Goal: Task Accomplishment & Management: Manage account settings

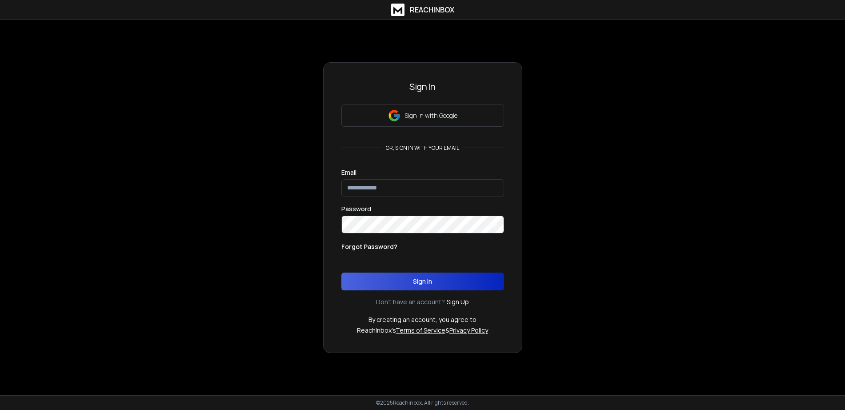
click at [447, 186] on input "email" at bounding box center [422, 188] width 163 height 18
type input "**********"
click at [485, 224] on div at bounding box center [485, 224] width 7 height 7
click at [508, 220] on div "**********" at bounding box center [422, 207] width 199 height 291
click at [341, 272] on button "Sign In" at bounding box center [422, 281] width 163 height 18
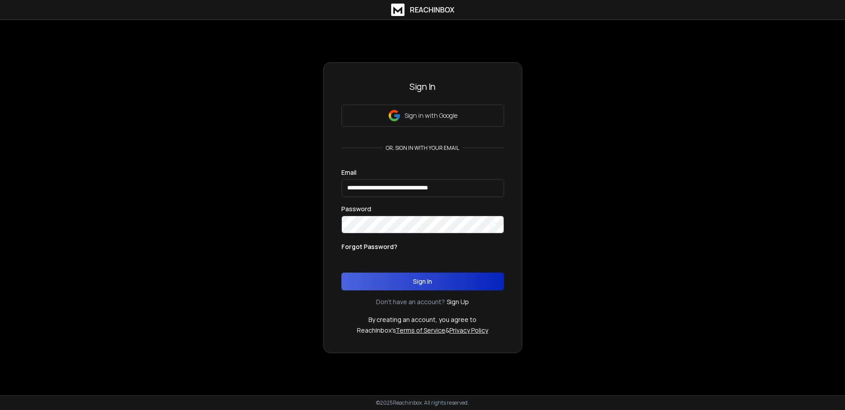
click at [341, 272] on button "Sign In" at bounding box center [422, 281] width 163 height 18
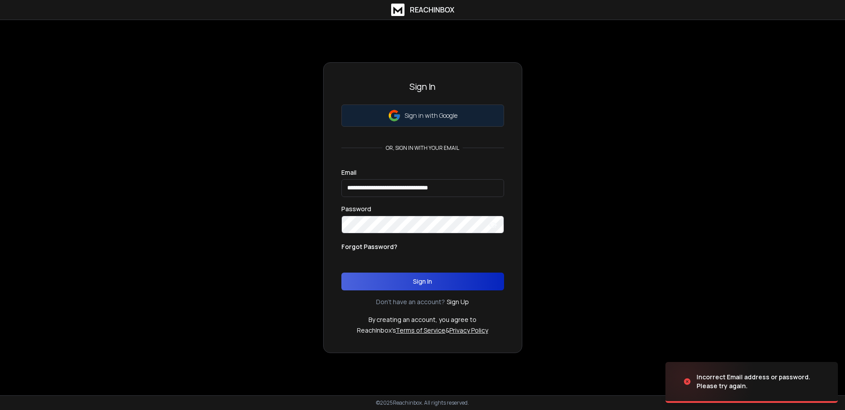
click at [451, 116] on p "Sign in with Google" at bounding box center [430, 115] width 53 height 9
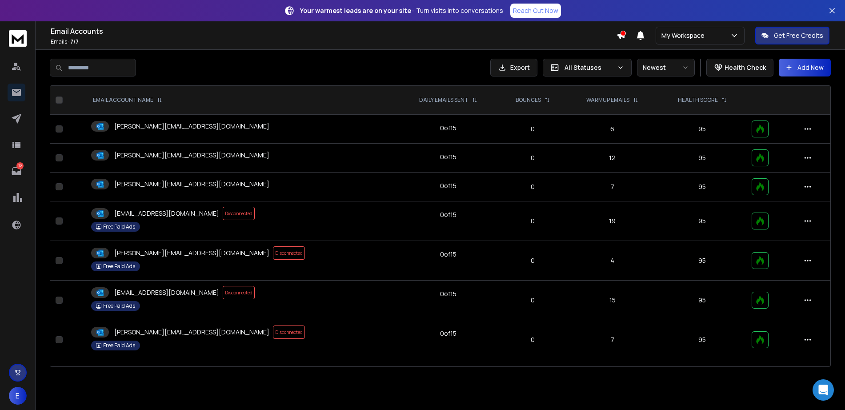
click at [175, 184] on p "[PERSON_NAME][EMAIL_ADDRESS][DOMAIN_NAME]" at bounding box center [191, 184] width 155 height 9
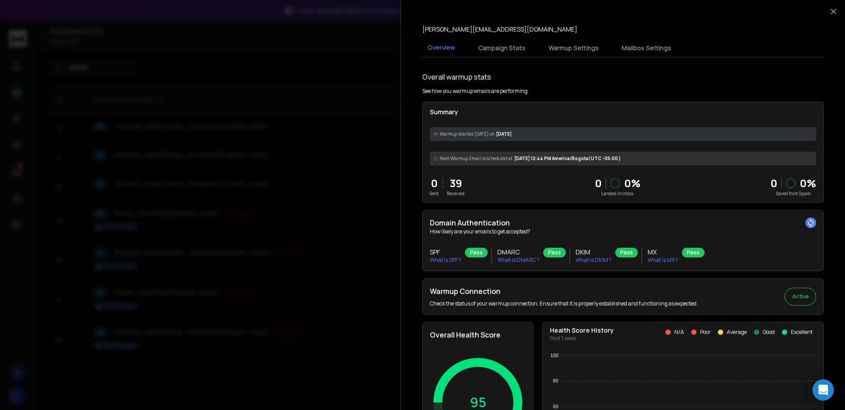
click at [516, 45] on button "Campaign Stats" at bounding box center [502, 48] width 58 height 20
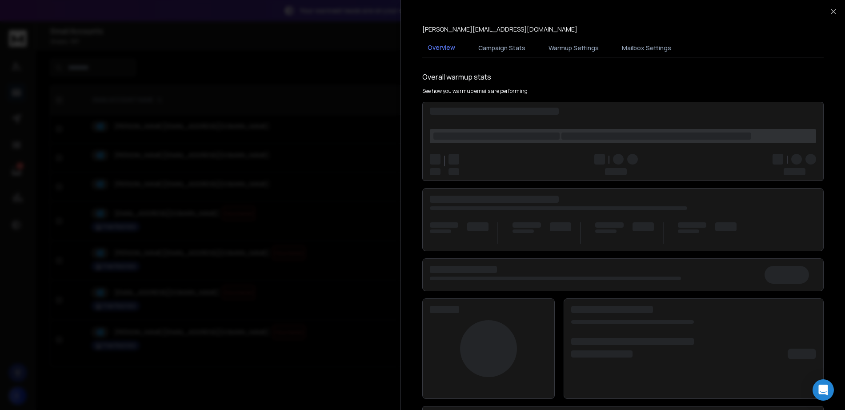
click at [343, 148] on div at bounding box center [422, 205] width 845 height 410
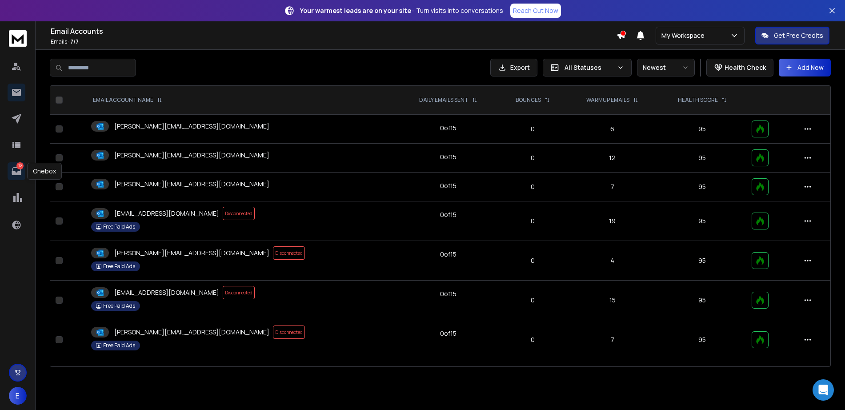
click at [18, 174] on icon at bounding box center [16, 171] width 9 height 8
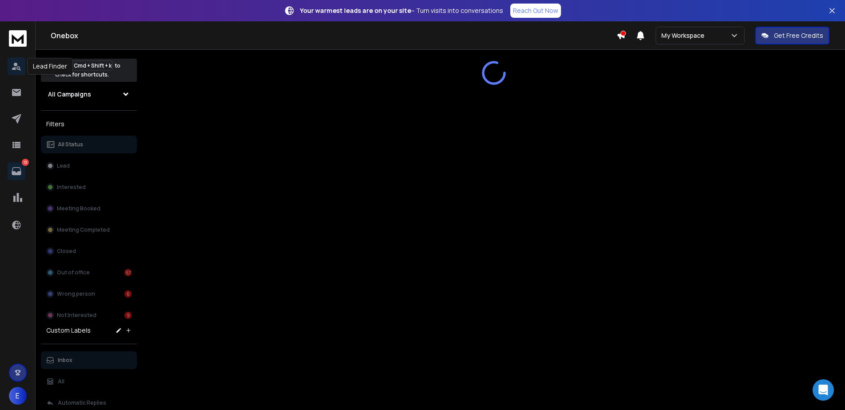
click at [17, 66] on icon at bounding box center [16, 66] width 11 height 11
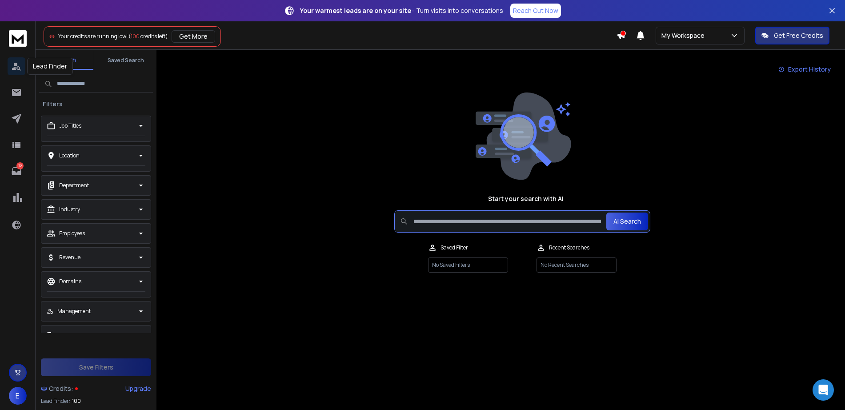
click at [14, 83] on div "72" at bounding box center [18, 147] width 20 height 180
click at [12, 90] on icon at bounding box center [16, 92] width 9 height 7
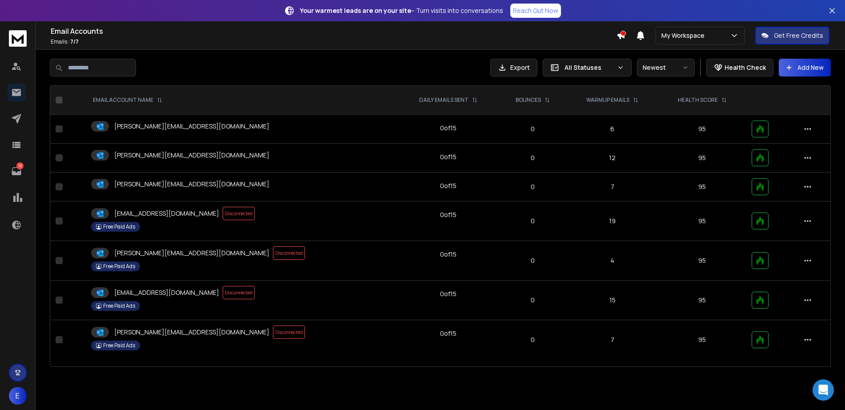
click at [223, 288] on span "Disconnected" at bounding box center [239, 292] width 32 height 13
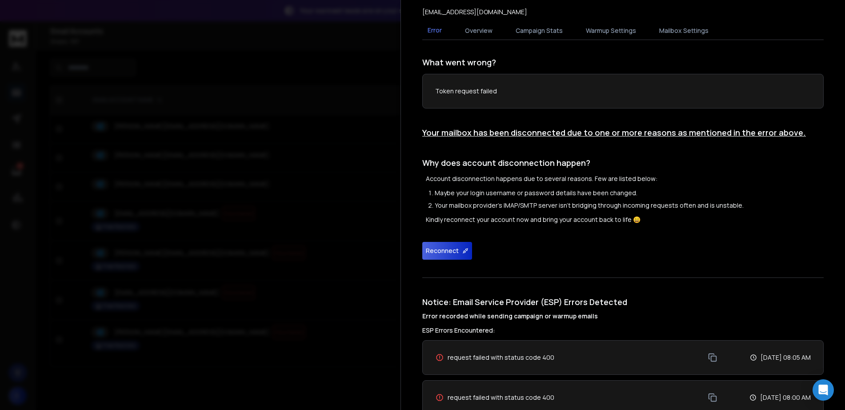
scroll to position [140, 0]
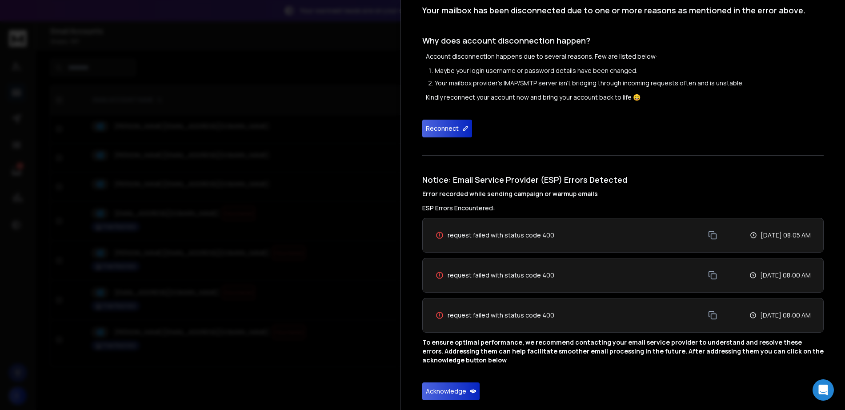
click at [216, 239] on div at bounding box center [422, 205] width 845 height 410
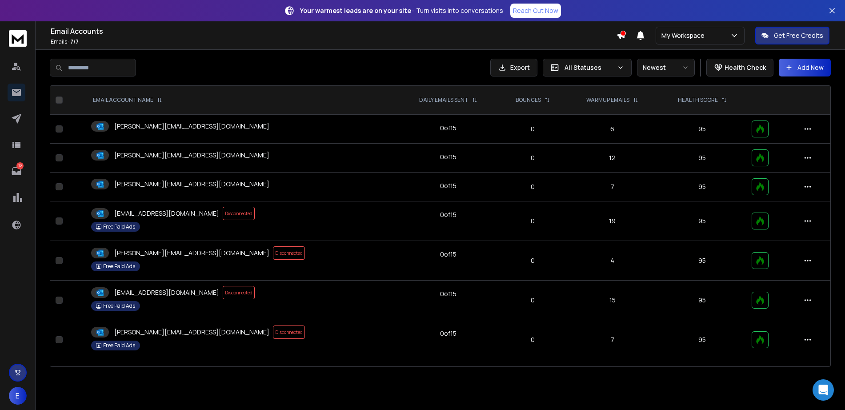
click at [62, 221] on button "button" at bounding box center [59, 220] width 7 height 7
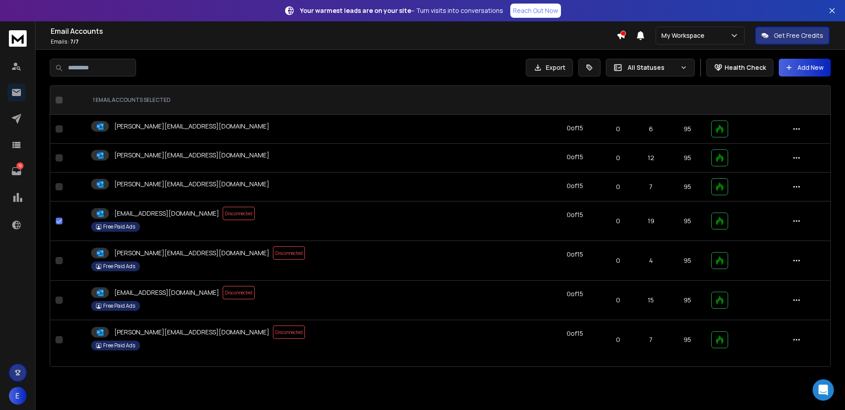
click at [62, 221] on button "button" at bounding box center [59, 220] width 7 height 7
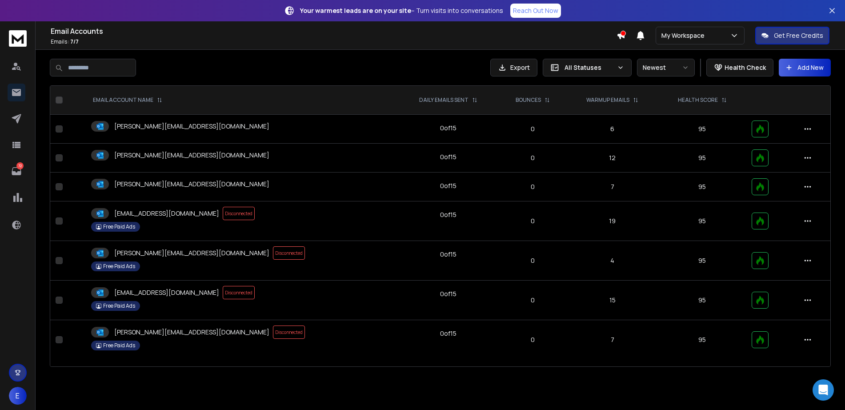
click at [61, 221] on button "button" at bounding box center [59, 220] width 7 height 7
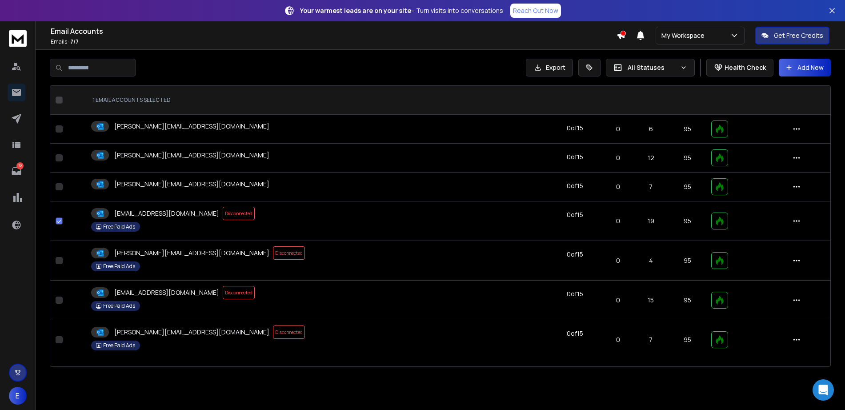
click at [61, 221] on button "button" at bounding box center [59, 220] width 7 height 7
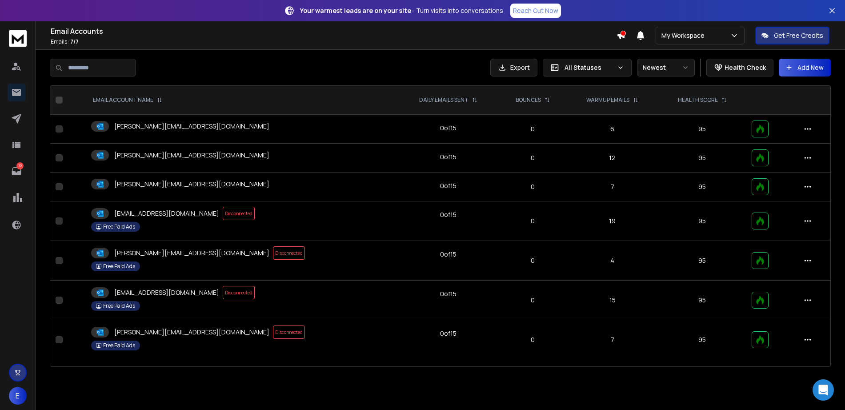
click at [61, 220] on button "button" at bounding box center [59, 220] width 7 height 7
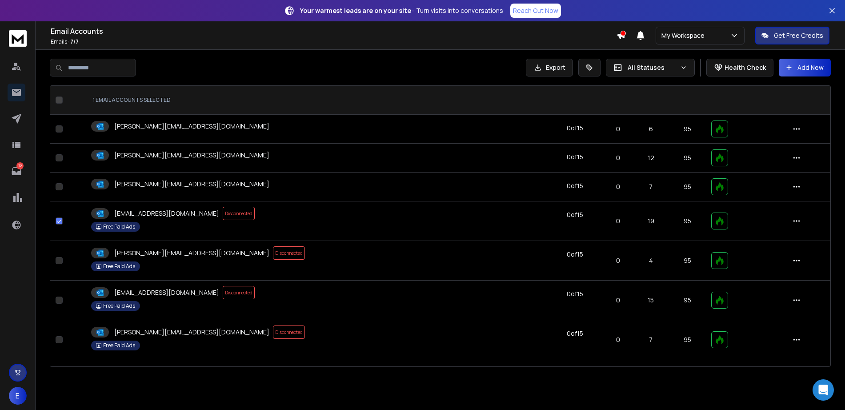
click at [61, 220] on button "button" at bounding box center [59, 220] width 7 height 7
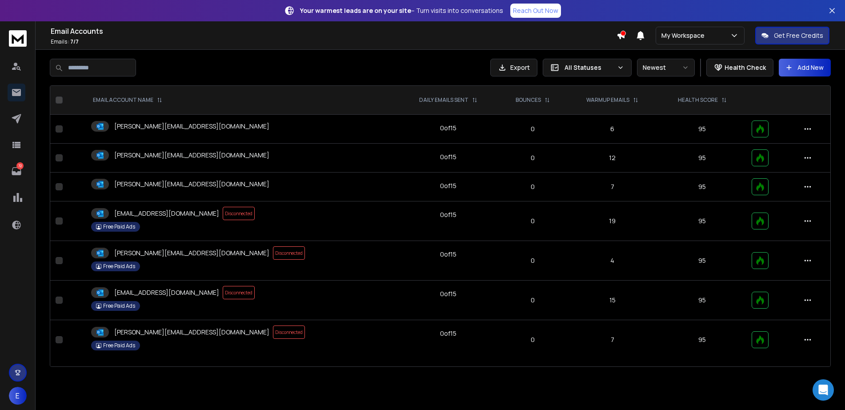
click at [57, 218] on button "button" at bounding box center [59, 220] width 7 height 7
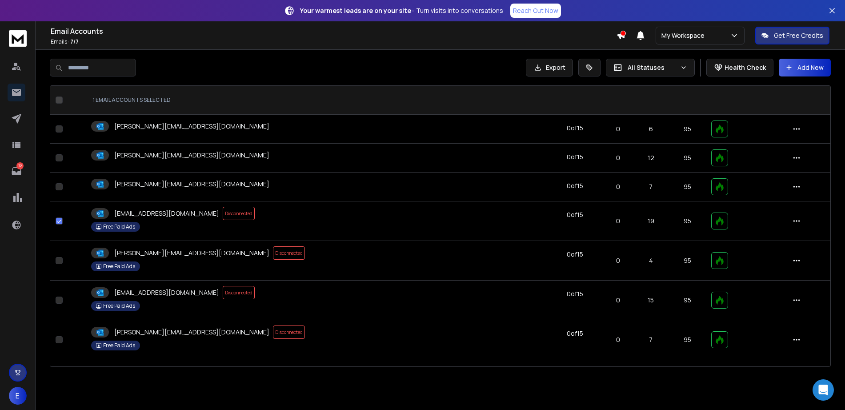
click at [62, 262] on button "button" at bounding box center [59, 260] width 7 height 7
click at [56, 299] on button "button" at bounding box center [59, 299] width 7 height 7
click at [61, 339] on button "button" at bounding box center [59, 339] width 7 height 7
click at [668, 129] on td "95" at bounding box center [686, 129] width 37 height 29
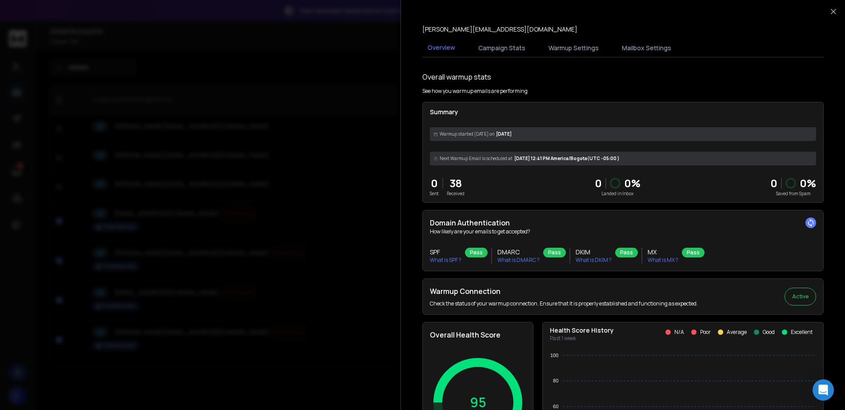
click at [453, 186] on p "38" at bounding box center [456, 183] width 18 height 14
click at [491, 187] on div "0 Sent 38 Received 0 0 % Landed in Inbox 0 0 % Saved from Spam" at bounding box center [623, 186] width 386 height 21
click at [459, 83] on div "Overall warmup stats See how you warmup emails are performing" at bounding box center [622, 83] width 401 height 23
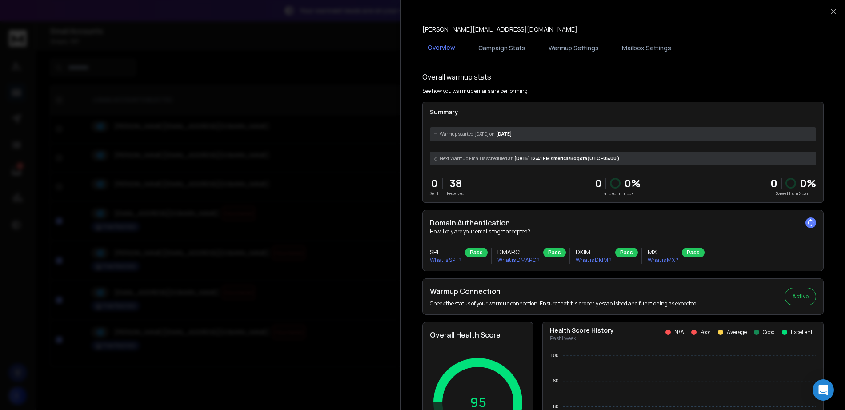
click at [459, 83] on div "Overall warmup stats See how you warmup emails are performing" at bounding box center [622, 83] width 401 height 23
click at [525, 97] on div "Overall warmup stats See how you warmup emails are performing Summary Warmup st…" at bounding box center [622, 384] width 401 height 640
click at [494, 132] on span "Warmup started [DATE] on" at bounding box center [466, 134] width 55 height 7
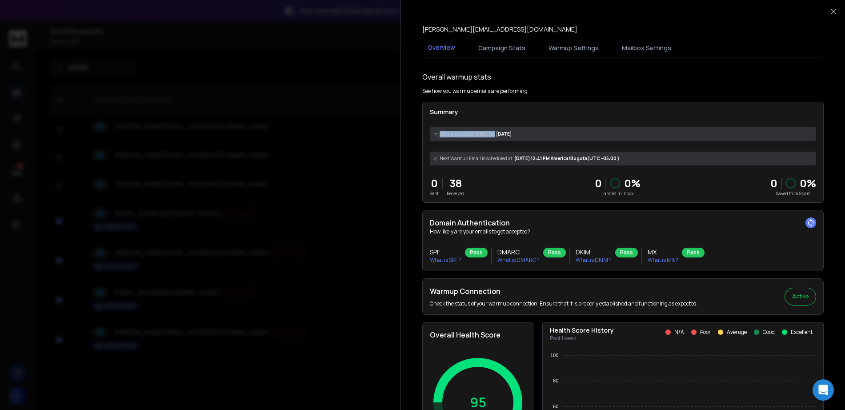
click at [494, 132] on span "Warmup started [DATE] on" at bounding box center [466, 134] width 55 height 7
click at [546, 139] on div "Warmup started [DATE] on [DATE]" at bounding box center [623, 134] width 386 height 14
click at [552, 155] on div "Next Warmup Email is scheduled at [DATE] 12:41 PM [GEOGRAPHIC_DATA]/[GEOGRAPHIC…" at bounding box center [623, 159] width 386 height 14
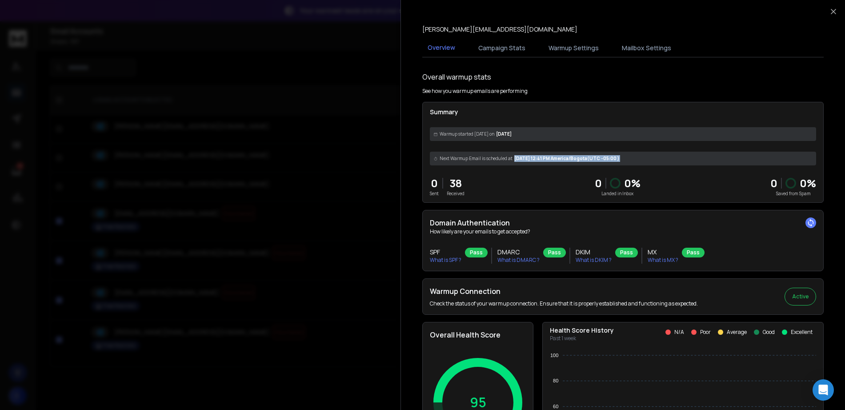
click at [552, 155] on div "Next Warmup Email is scheduled at [DATE] 12:41 PM [GEOGRAPHIC_DATA]/[GEOGRAPHIC…" at bounding box center [623, 159] width 386 height 14
click at [599, 151] on div "Summary Warmup started [DATE] on [DATE] Next Warmup Email is scheduled at [DATE…" at bounding box center [622, 152] width 401 height 101
click at [588, 154] on div "Next Warmup Email is scheduled at [DATE] 12:41 PM [GEOGRAPHIC_DATA]/[GEOGRAPHIC…" at bounding box center [623, 159] width 386 height 14
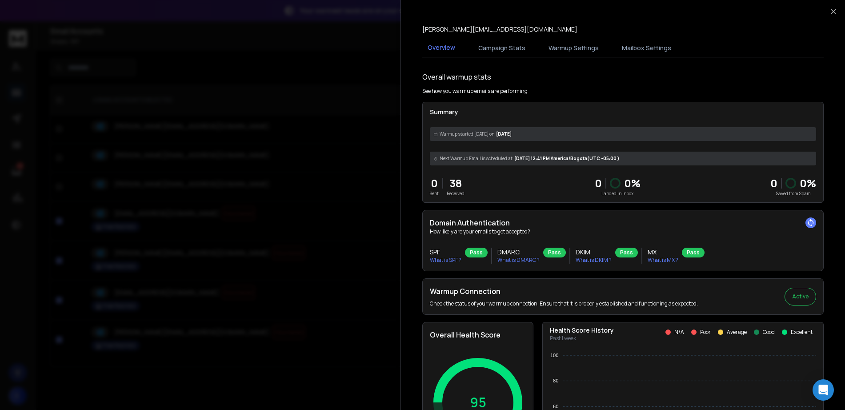
click at [600, 157] on div "Next Warmup Email is scheduled at [DATE] 12:41 PM [GEOGRAPHIC_DATA]/[GEOGRAPHIC…" at bounding box center [623, 159] width 386 height 14
click at [599, 157] on div "Next Warmup Email is scheduled at [DATE] 12:41 PM [GEOGRAPHIC_DATA]/[GEOGRAPHIC…" at bounding box center [623, 159] width 386 height 14
click at [644, 164] on div "Next Warmup Email is scheduled at [DATE] 12:41 PM [GEOGRAPHIC_DATA]/[GEOGRAPHIC…" at bounding box center [623, 159] width 386 height 14
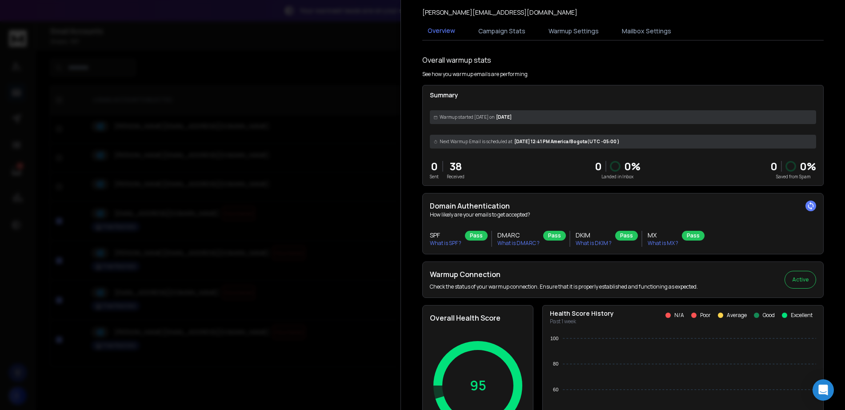
scroll to position [23, 0]
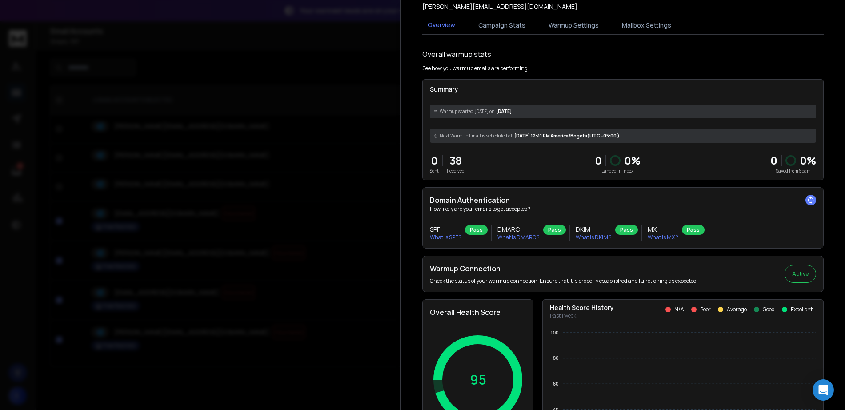
click at [457, 163] on p "38" at bounding box center [456, 160] width 18 height 14
click at [458, 163] on p "38" at bounding box center [456, 160] width 18 height 14
click at [547, 172] on div "0 Sent 38 Received 0 0 % Landed in Inbox 0 0 % Saved from Spam" at bounding box center [623, 163] width 386 height 21
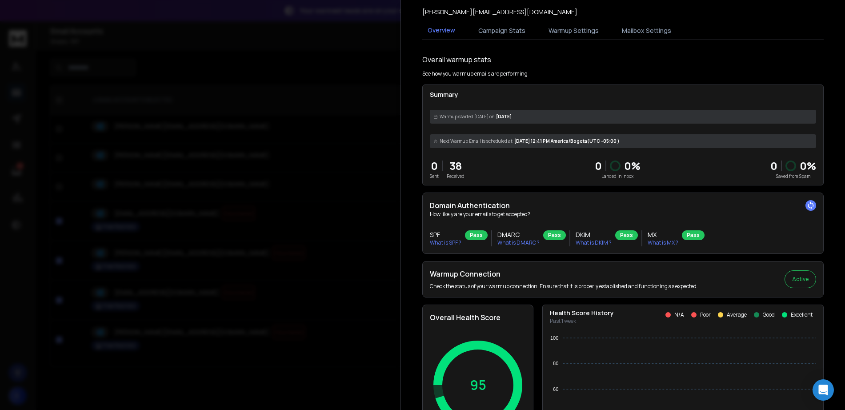
scroll to position [0, 0]
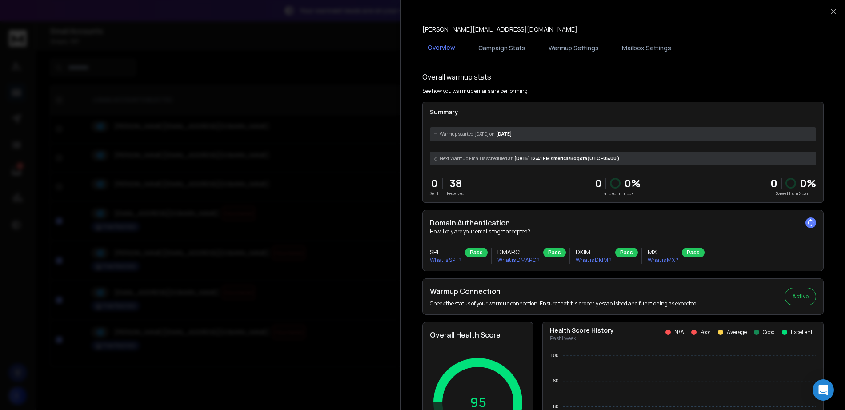
click at [331, 190] on div at bounding box center [422, 205] width 845 height 410
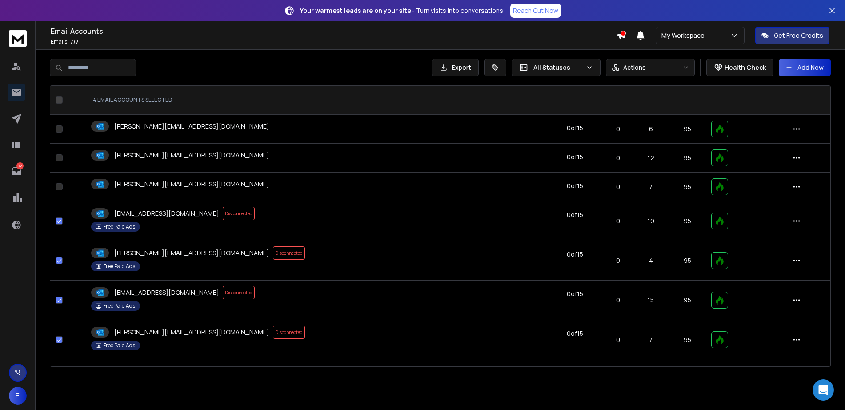
click at [25, 36] on img at bounding box center [18, 38] width 18 height 16
click at [698, 36] on p "My Workspace" at bounding box center [684, 35] width 47 height 9
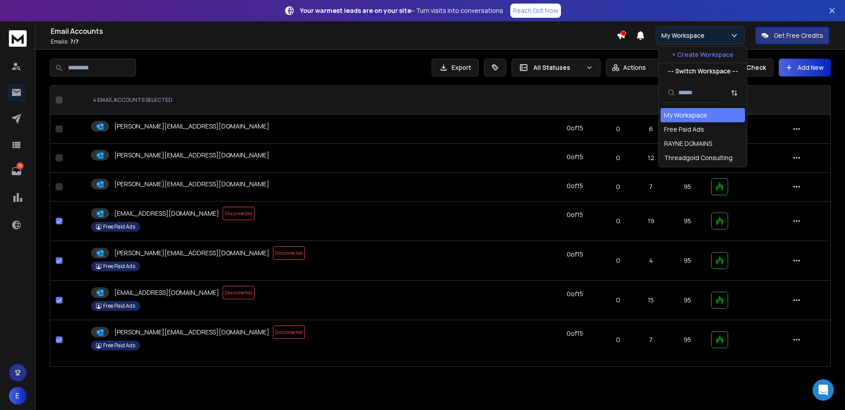
click at [698, 36] on p "My Workspace" at bounding box center [684, 35] width 47 height 9
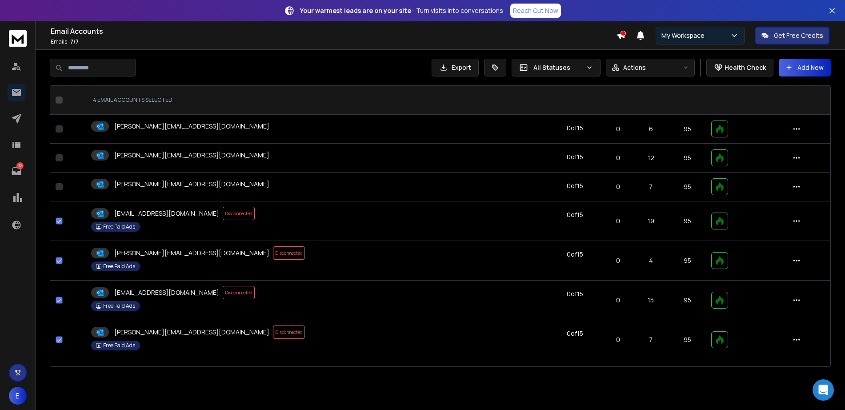
click at [703, 34] on p "My Workspace" at bounding box center [684, 35] width 47 height 9
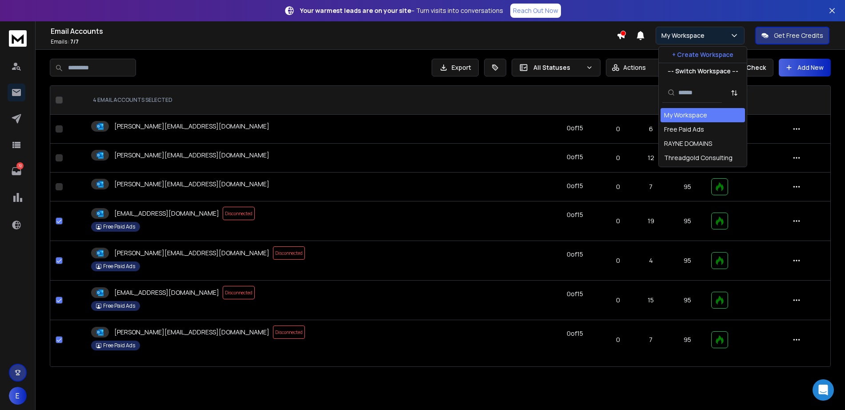
click at [703, 34] on p "My Workspace" at bounding box center [684, 35] width 47 height 9
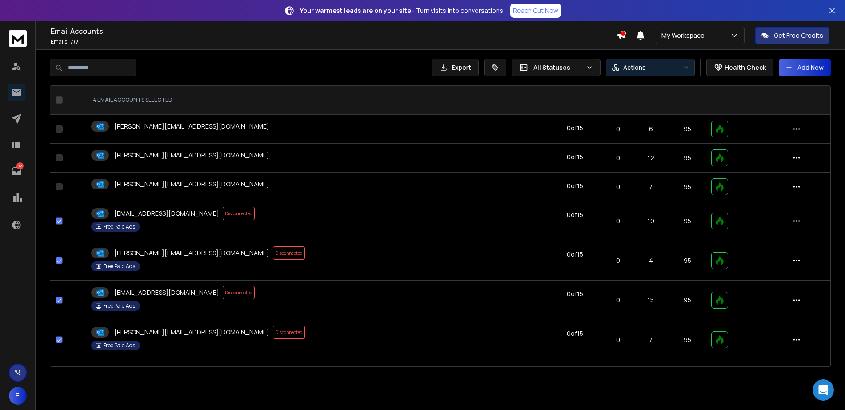
click at [669, 68] on div "Actions" at bounding box center [645, 67] width 68 height 9
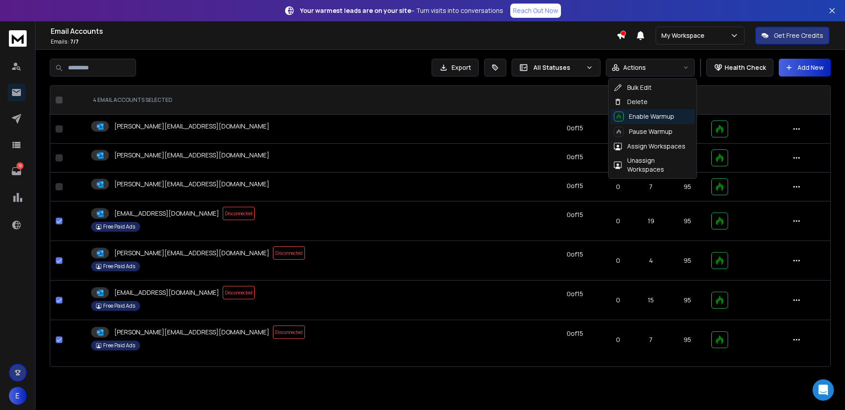
click at [650, 119] on div "Enable Warmup" at bounding box center [644, 117] width 60 height 10
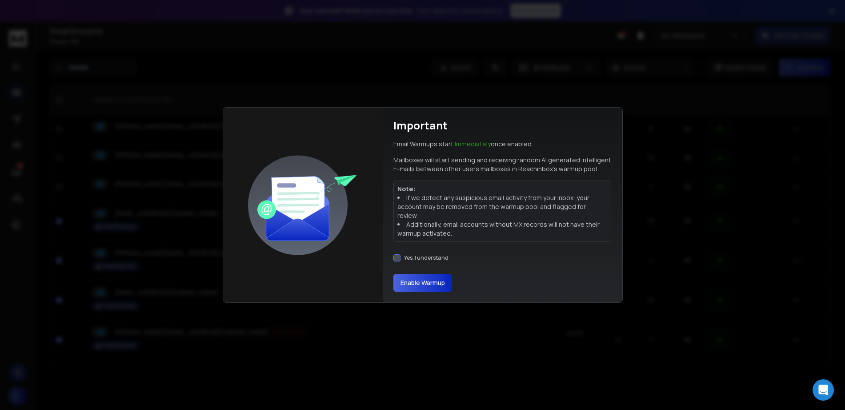
click at [439, 254] on label "Yes, I understand" at bounding box center [426, 257] width 44 height 7
click at [396, 254] on button "Yes, I understand" at bounding box center [396, 257] width 7 height 7
click at [427, 283] on button "Enable Warmup" at bounding box center [422, 283] width 59 height 18
click at [428, 274] on button "Enable Warmup" at bounding box center [422, 283] width 59 height 18
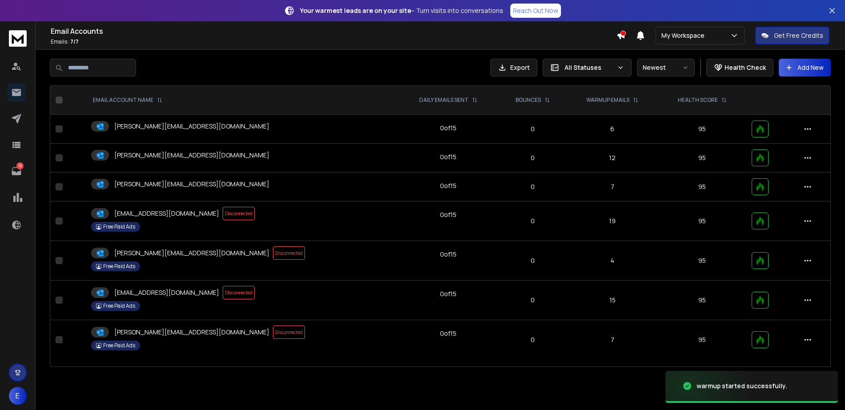
click at [583, 309] on td "15" at bounding box center [612, 300] width 92 height 40
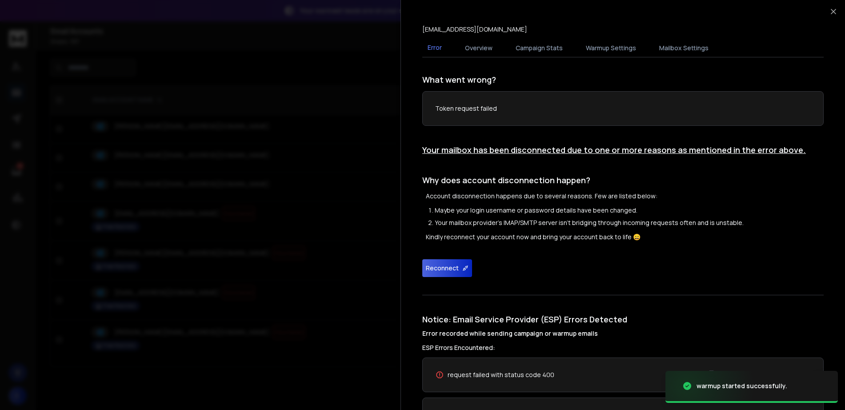
click at [267, 210] on div at bounding box center [422, 205] width 845 height 410
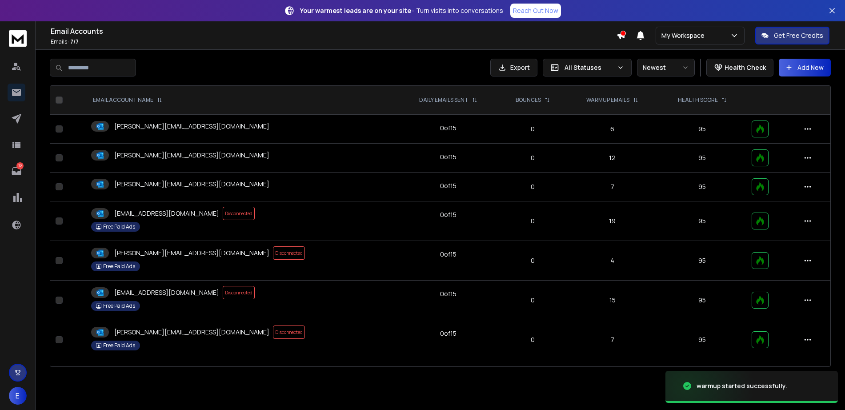
click at [398, 159] on td "0 of 15" at bounding box center [448, 155] width 101 height 23
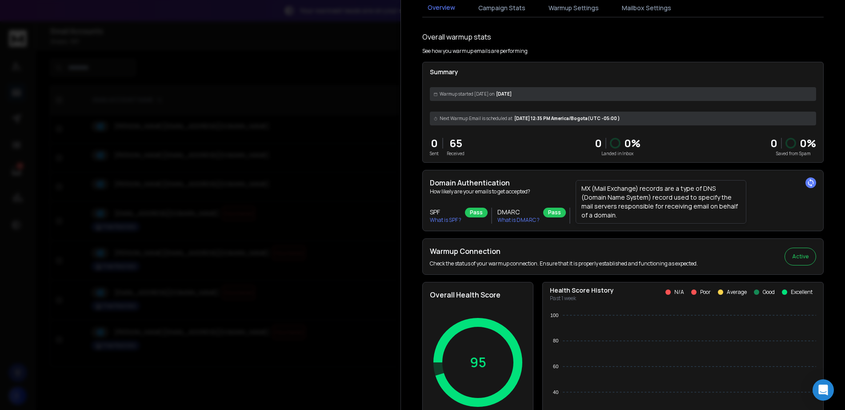
scroll to position [46, 0]
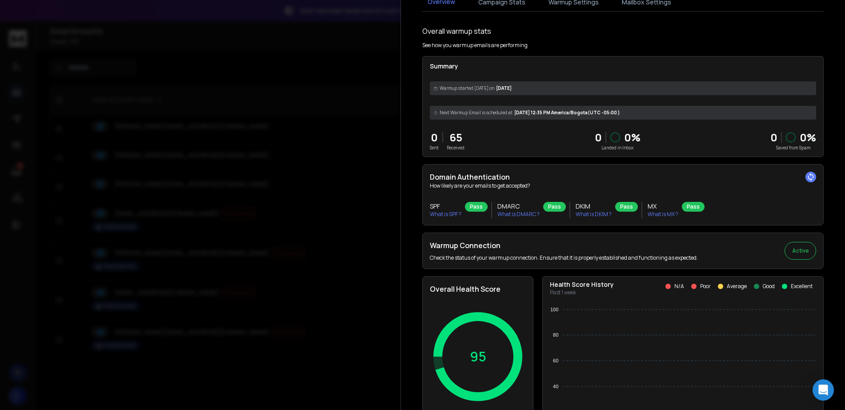
click at [250, 250] on div at bounding box center [422, 205] width 845 height 410
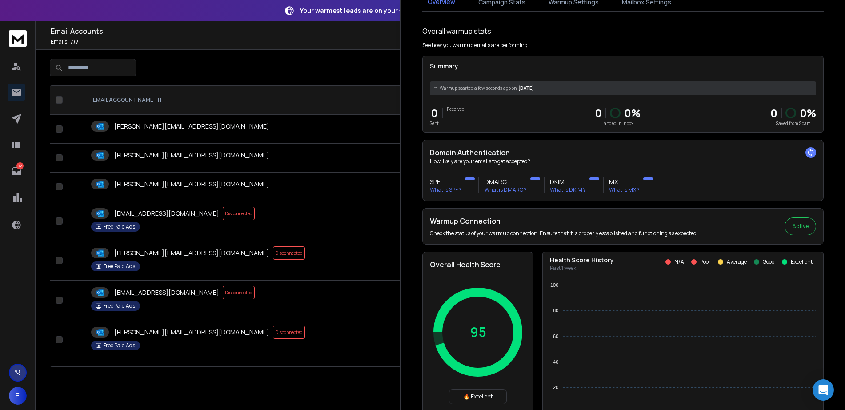
click at [171, 256] on p "[PERSON_NAME][EMAIL_ADDRESS][DOMAIN_NAME]" at bounding box center [191, 252] width 155 height 9
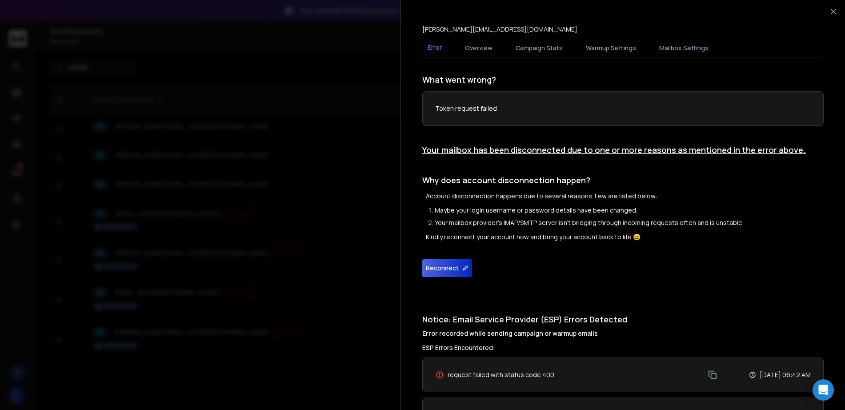
drag, startPoint x: 156, startPoint y: 257, endPoint x: 145, endPoint y: 251, distance: 12.7
click at [156, 257] on div at bounding box center [422, 205] width 845 height 410
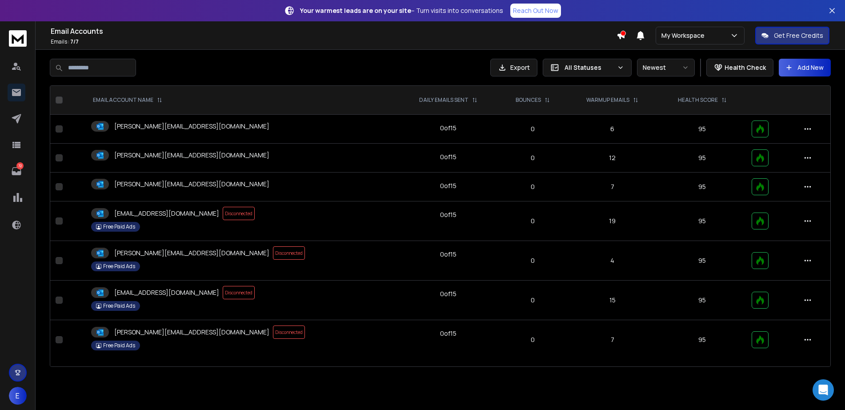
click at [56, 222] on button "button" at bounding box center [59, 220] width 7 height 7
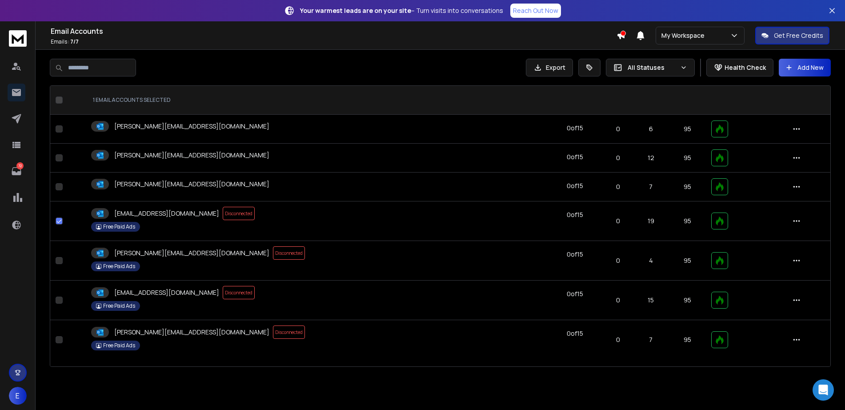
click at [58, 261] on button "button" at bounding box center [59, 260] width 7 height 7
click at [60, 303] on button "button" at bounding box center [59, 299] width 7 height 7
click at [60, 340] on button "button" at bounding box center [59, 339] width 7 height 7
click at [635, 66] on p "Actions" at bounding box center [634, 67] width 23 height 9
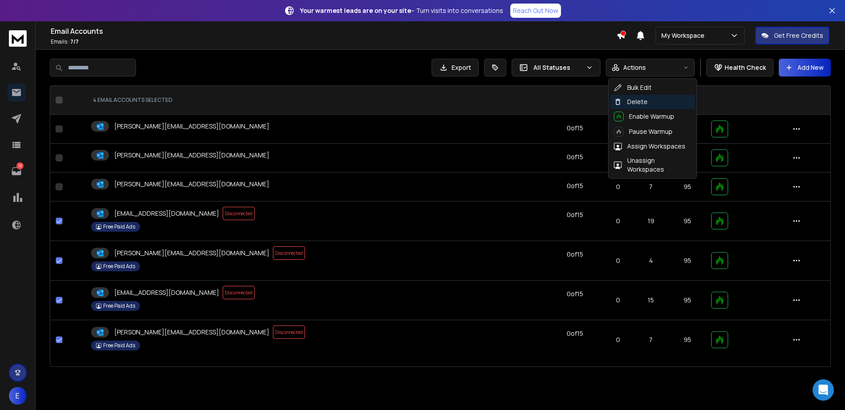
click at [639, 101] on div "Delete" at bounding box center [631, 101] width 34 height 9
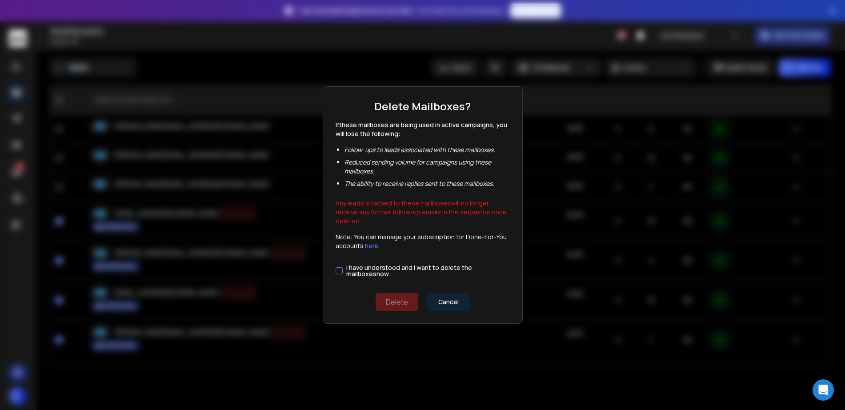
drag, startPoint x: 363, startPoint y: 277, endPoint x: 389, endPoint y: 292, distance: 30.9
click at [363, 277] on div "Delete Mailboxes? If these mailboxes are being used in active campaigns, you wi…" at bounding box center [422, 205] width 174 height 212
drag, startPoint x: 344, startPoint y: 263, endPoint x: 359, endPoint y: 271, distance: 16.3
click at [344, 263] on div "I have understood and I want to delete the mailbox es now." at bounding box center [422, 267] width 174 height 20
drag, startPoint x: 338, startPoint y: 265, endPoint x: 376, endPoint y: 298, distance: 50.4
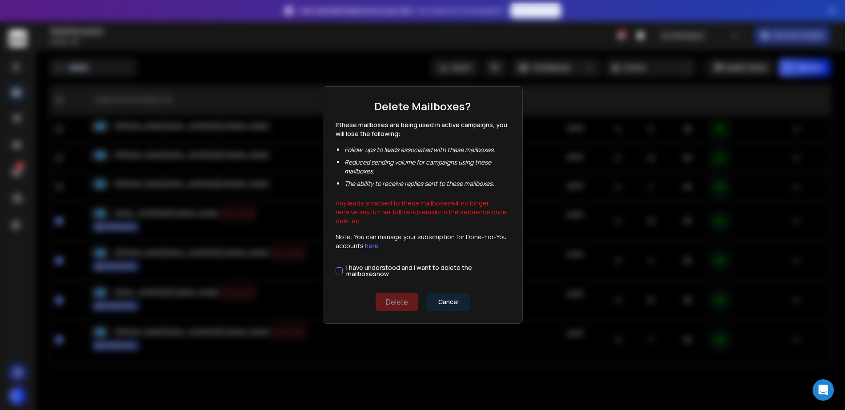
click at [339, 267] on button "I have understood and I want to delete the mailbox es now." at bounding box center [338, 270] width 7 height 7
click at [390, 303] on button "Delete" at bounding box center [396, 302] width 43 height 18
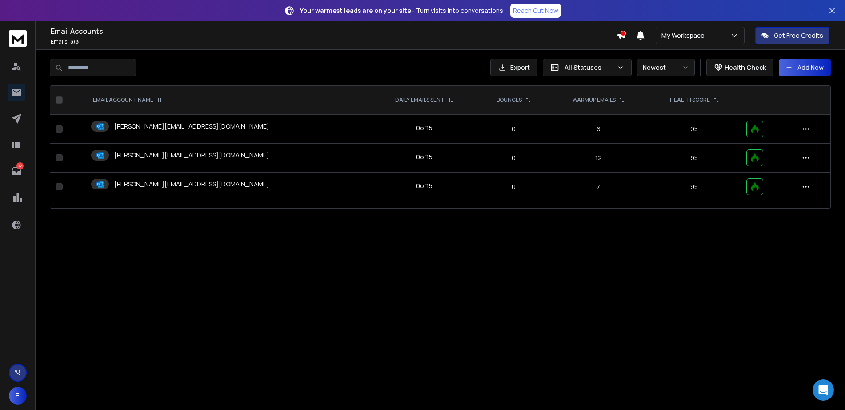
click at [805, 125] on button at bounding box center [805, 128] width 38 height 15
click at [781, 160] on div "Mailbox Settings" at bounding box center [791, 162] width 69 height 14
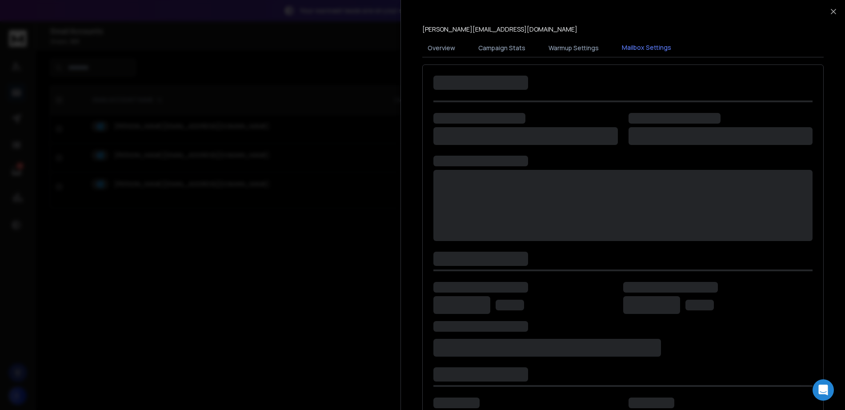
click at [582, 48] on button "Warmup Settings" at bounding box center [573, 48] width 61 height 20
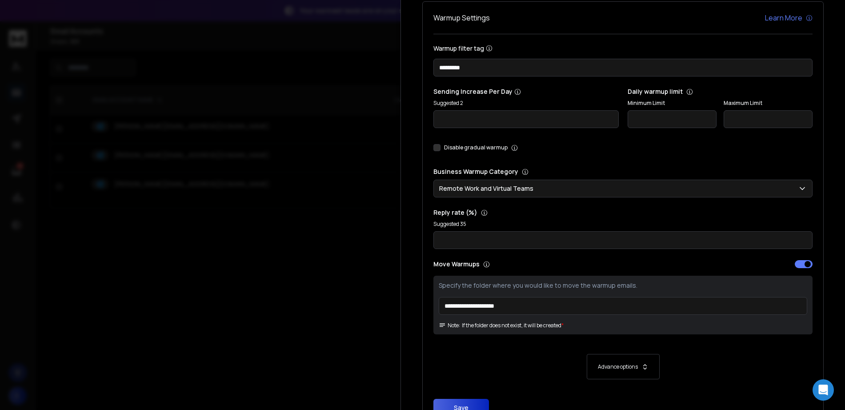
scroll to position [141, 0]
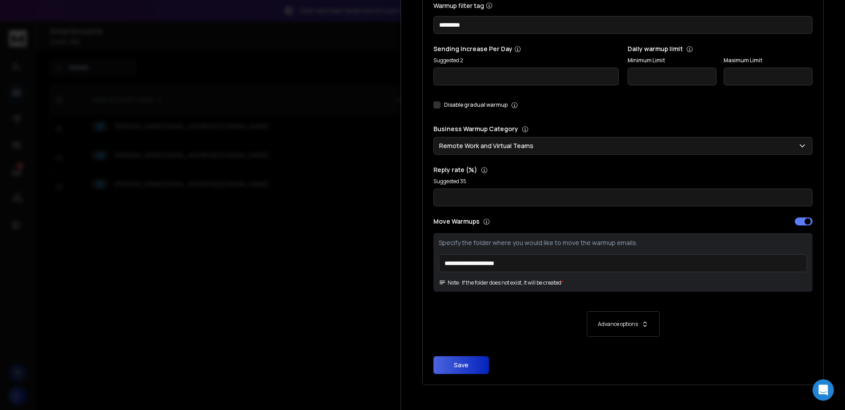
click at [647, 329] on div "Advance options" at bounding box center [623, 323] width 73 height 25
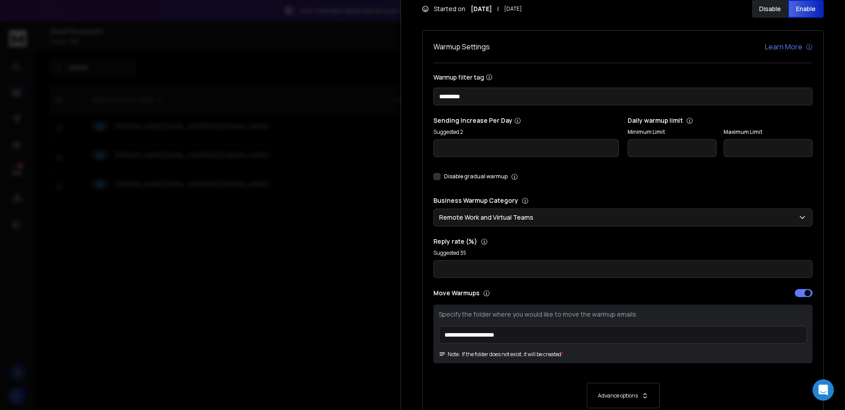
scroll to position [0, 0]
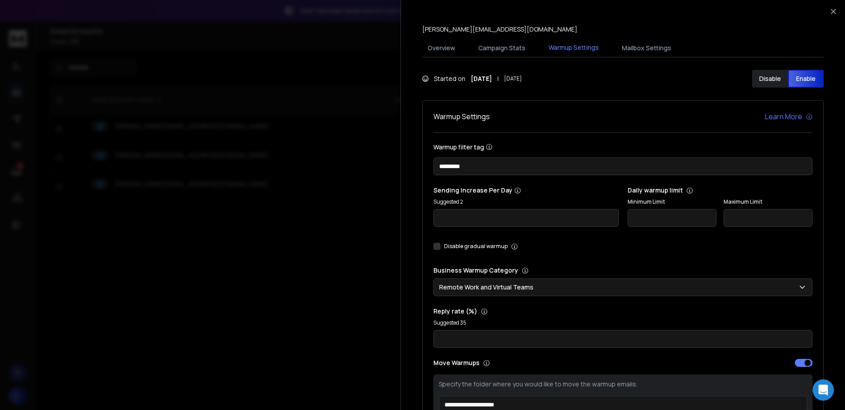
click at [769, 119] on h3 "Learn More" at bounding box center [789, 116] width 48 height 11
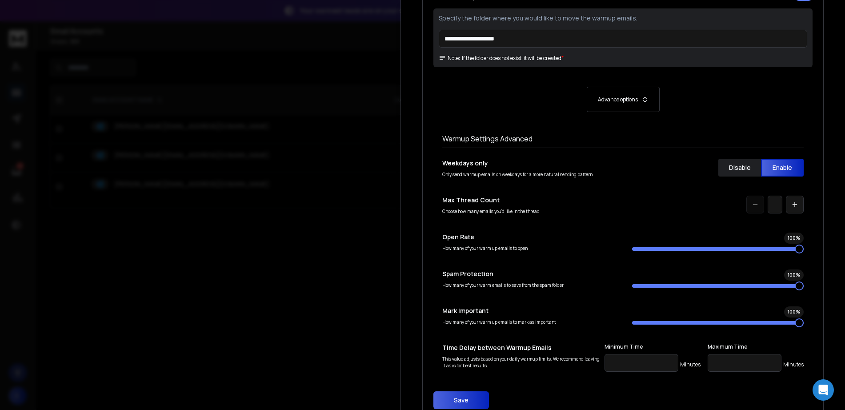
scroll to position [401, 0]
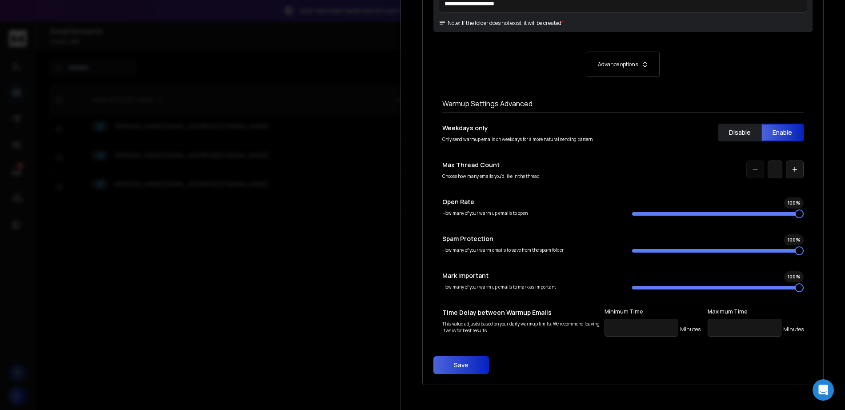
click at [399, 285] on div at bounding box center [422, 205] width 845 height 410
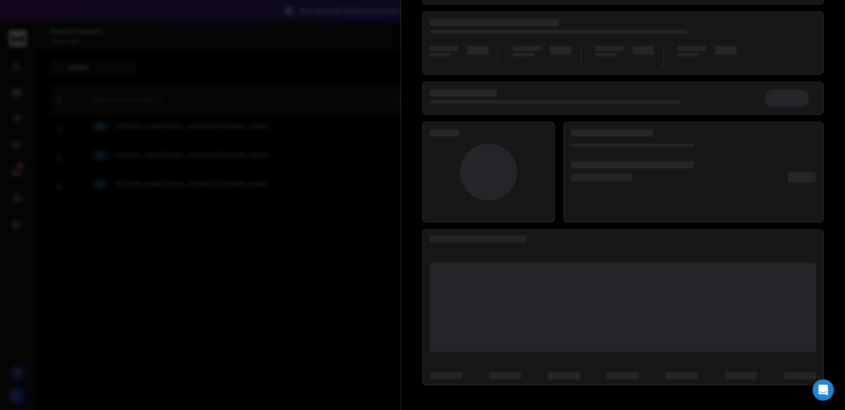
scroll to position [176, 0]
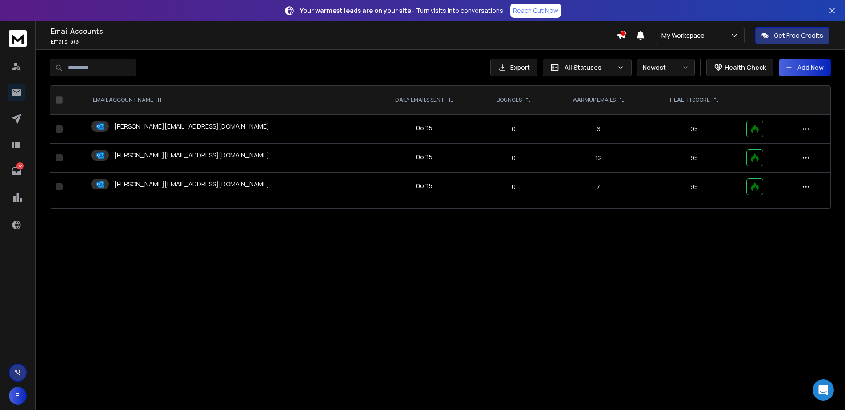
click at [210, 227] on div "Your warmest leads are on your site – Turn visits into conversations Reach Out …" at bounding box center [422, 205] width 845 height 410
click at [316, 252] on div "Your warmest leads are on your site – Turn visits into conversations Reach Out …" at bounding box center [422, 205] width 845 height 410
click at [416, 130] on div "0 of 15" at bounding box center [424, 128] width 16 height 9
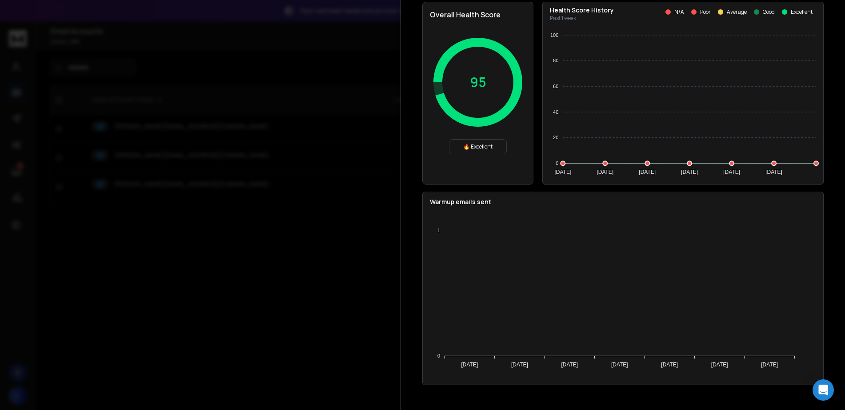
click at [332, 299] on div at bounding box center [422, 205] width 845 height 410
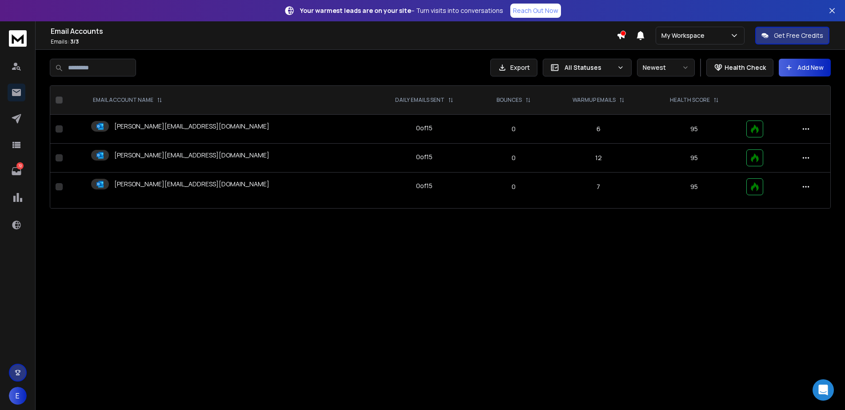
click at [212, 257] on div "Your warmest leads are on your site – Turn visits into conversations Reach Out …" at bounding box center [422, 205] width 845 height 410
click at [15, 164] on link "72" at bounding box center [17, 171] width 18 height 18
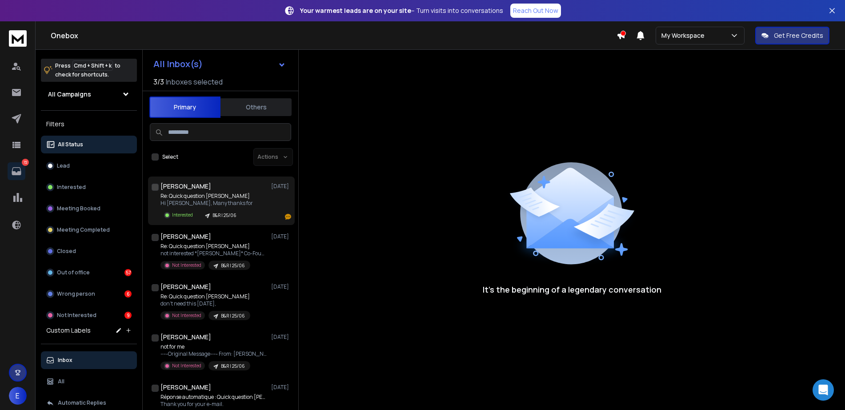
click at [262, 198] on div "Re: Quick question [PERSON_NAME] Hi [PERSON_NAME], Many thanks for Interested B…" at bounding box center [225, 205] width 131 height 27
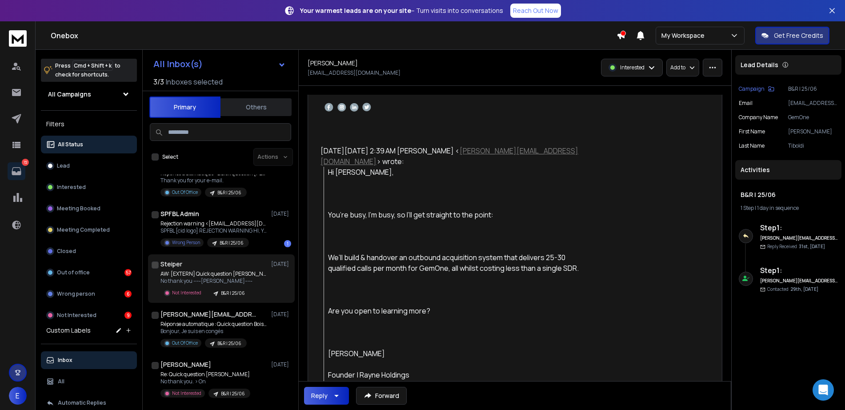
scroll to position [218, 0]
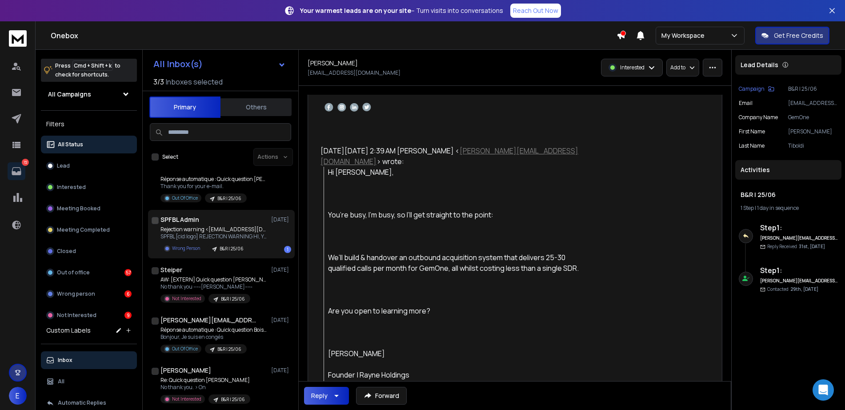
click at [234, 230] on p "Rejection warning <[EMAIL_ADDRESS][DOMAIN_NAME]>" at bounding box center [213, 229] width 107 height 7
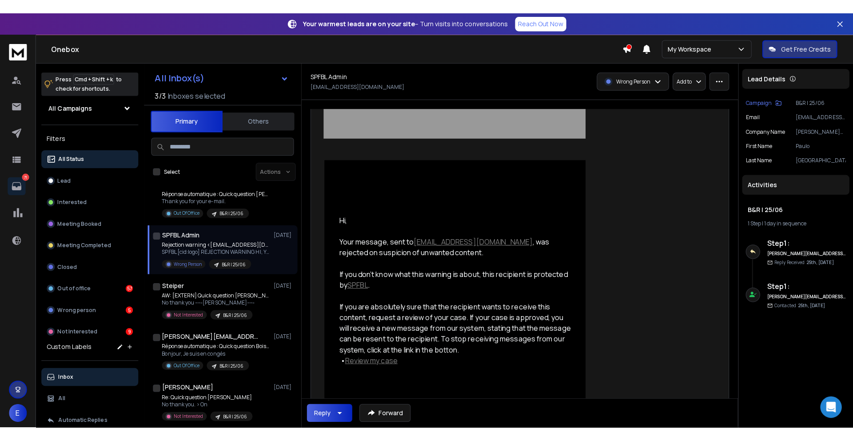
scroll to position [0, 0]
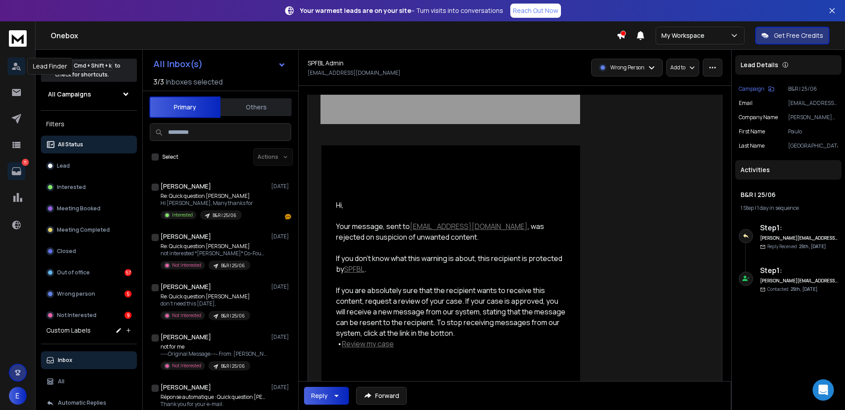
click at [17, 72] on link at bounding box center [17, 66] width 18 height 18
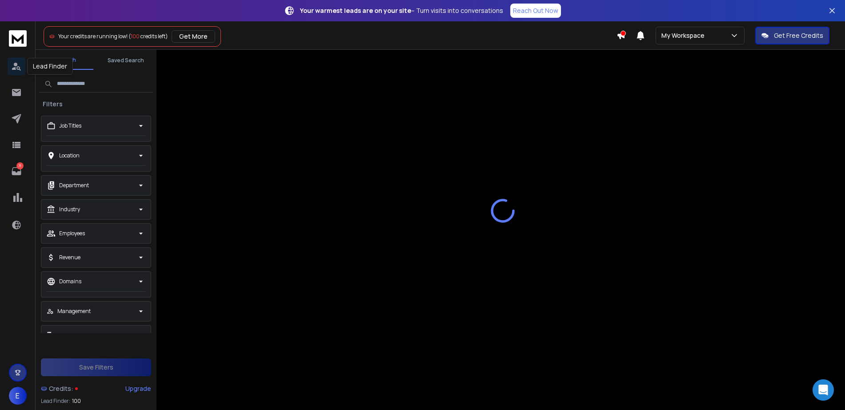
click at [16, 81] on div "71" at bounding box center [18, 147] width 20 height 180
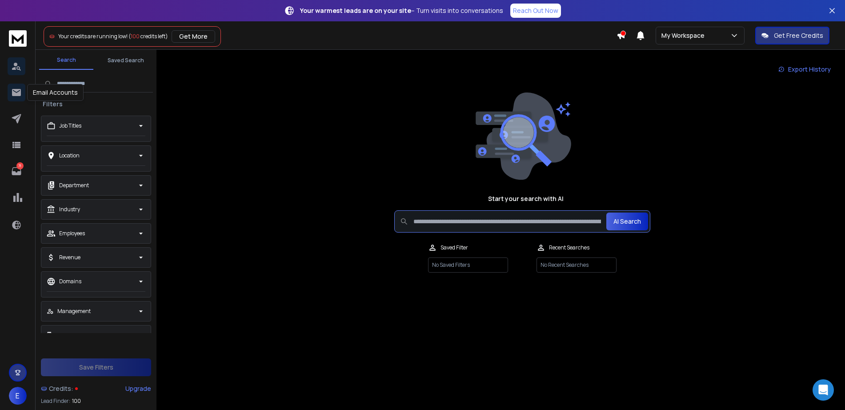
click at [17, 86] on link at bounding box center [17, 93] width 18 height 18
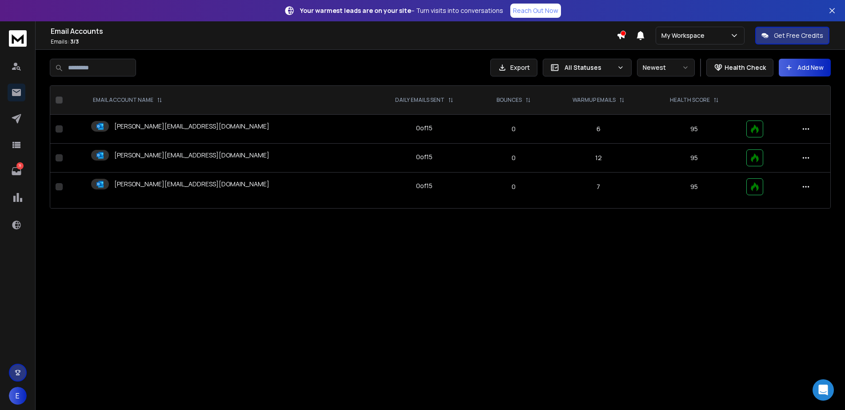
click at [579, 269] on div "Your warmest leads are on your site – Turn visits into conversations Reach Out …" at bounding box center [422, 205] width 845 height 410
click at [790, 44] on button "Get Free Credits" at bounding box center [792, 36] width 74 height 18
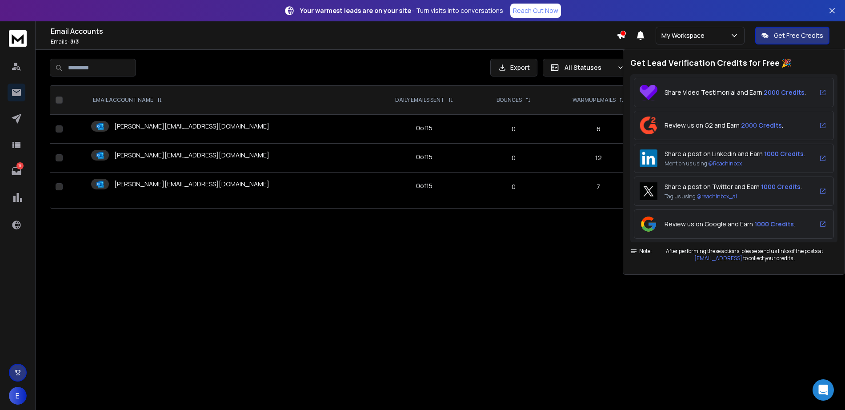
click at [351, 326] on div "Your warmest leads are on your site – Turn visits into conversations Reach Out …" at bounding box center [422, 205] width 845 height 410
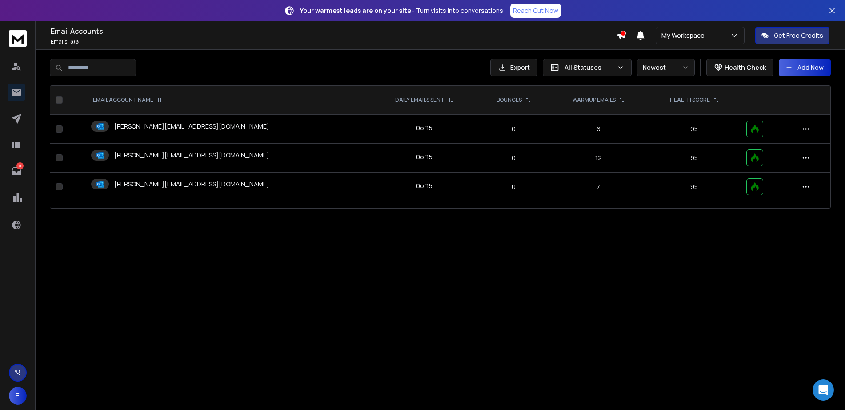
click at [183, 287] on div "Your warmest leads are on your site – Turn visits into conversations Reach Out …" at bounding box center [422, 205] width 845 height 410
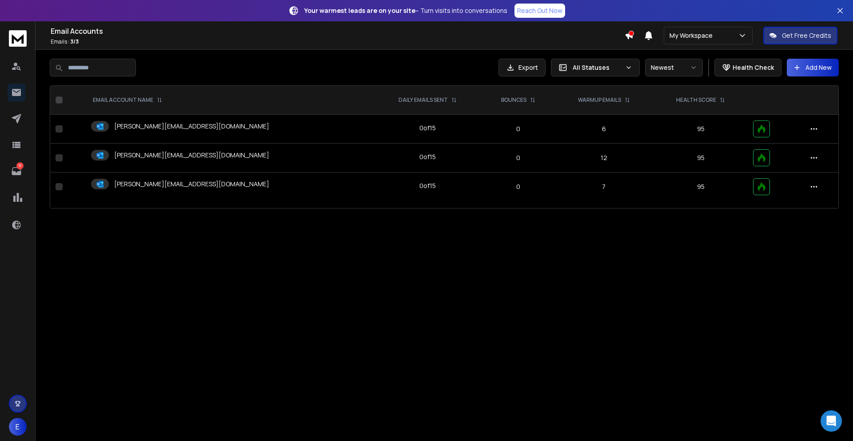
click at [403, 245] on div "Your warmest leads are on your site – Turn visits into conversations Reach Out …" at bounding box center [426, 220] width 853 height 441
click at [753, 129] on div at bounding box center [761, 128] width 17 height 17
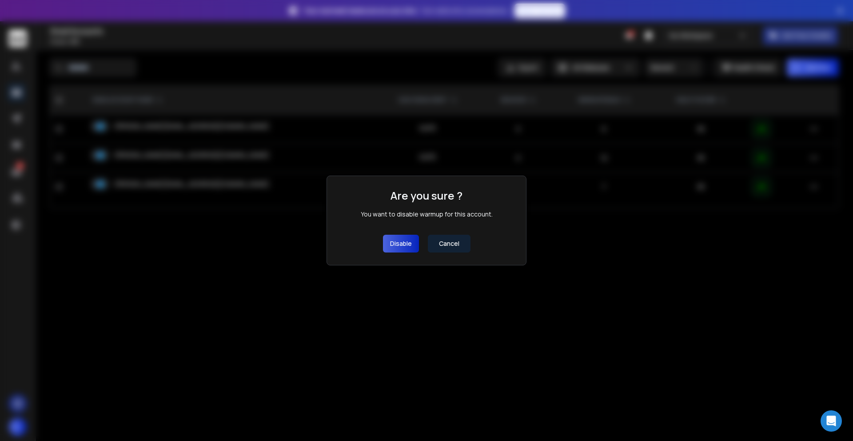
click at [454, 253] on div "Are you sure ? You want to disable warmup for this account. Disable Cancel" at bounding box center [427, 221] width 200 height 90
click at [452, 244] on button "Cancel" at bounding box center [449, 244] width 43 height 18
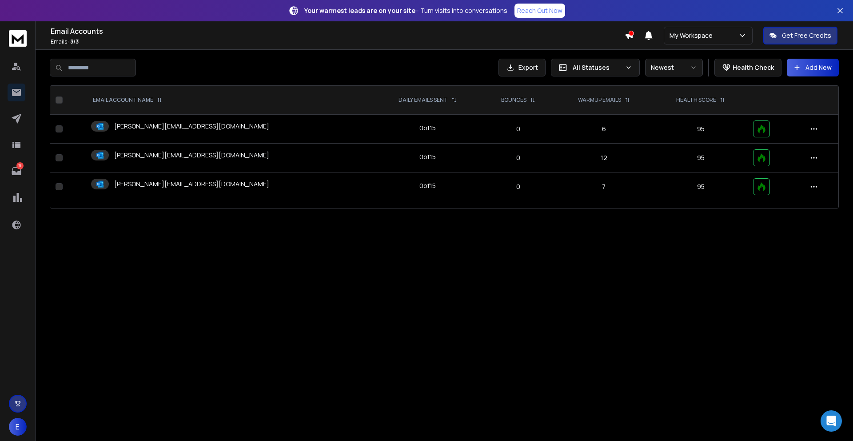
click at [482, 108] on th "BOUNCES" at bounding box center [518, 100] width 72 height 29
click at [482, 123] on td "0" at bounding box center [518, 129] width 72 height 29
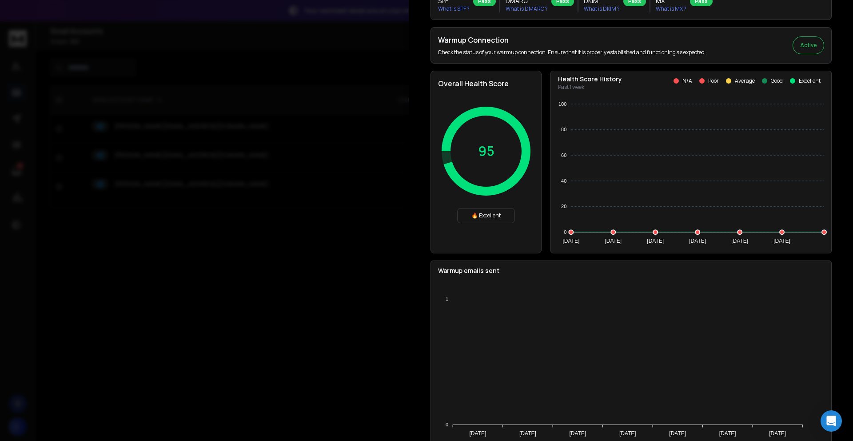
scroll to position [289, 0]
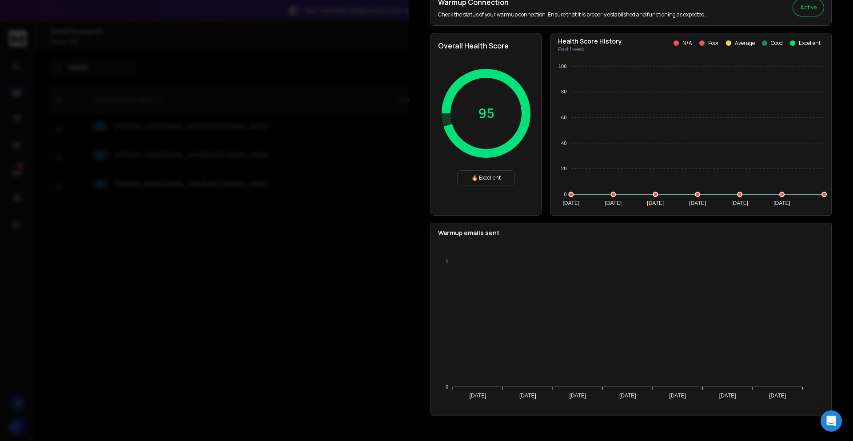
click at [496, 175] on div "🔥 Excellent" at bounding box center [486, 177] width 58 height 15
click at [618, 181] on foreignobject at bounding box center [690, 131] width 278 height 156
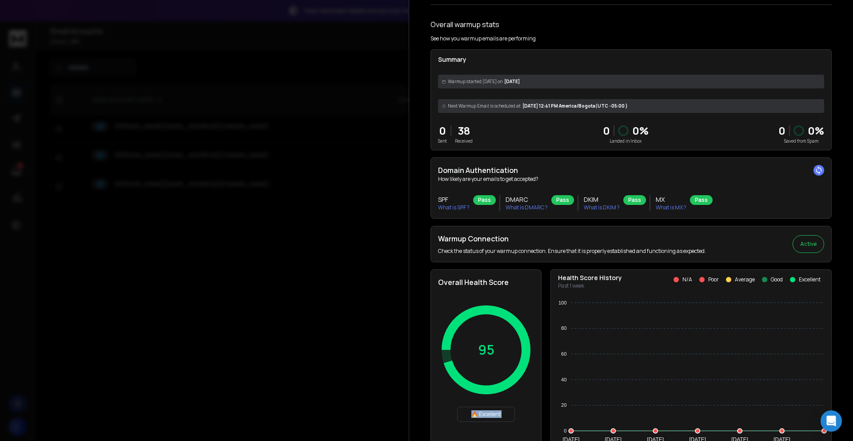
scroll to position [0, 0]
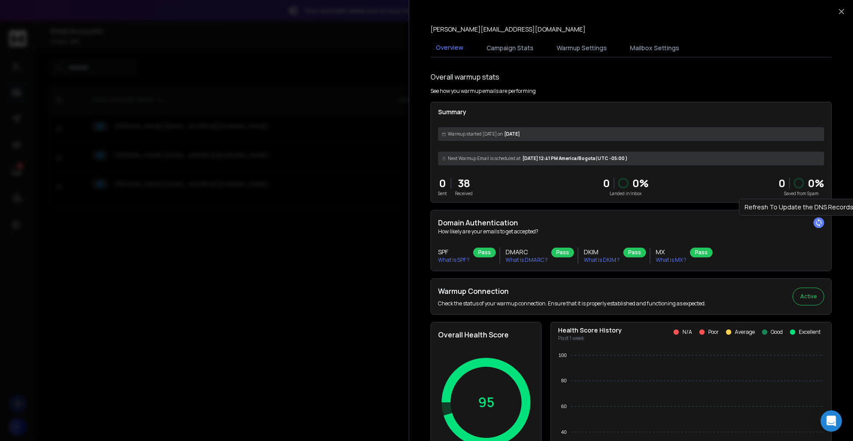
click at [819, 224] on icon at bounding box center [818, 222] width 9 height 9
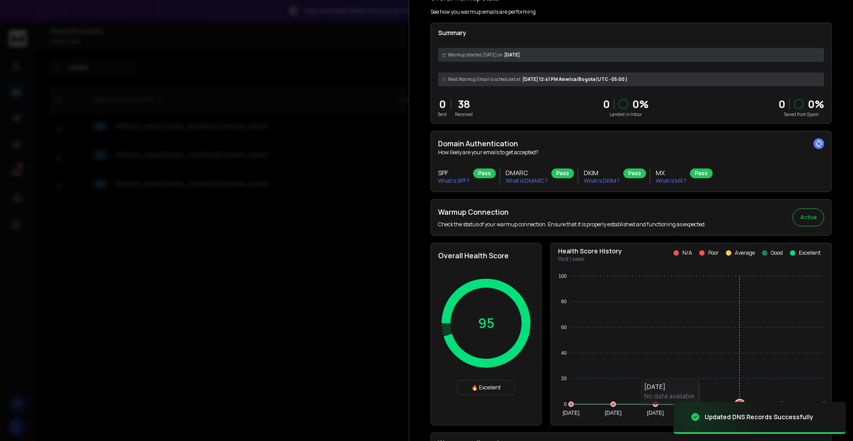
scroll to position [32, 0]
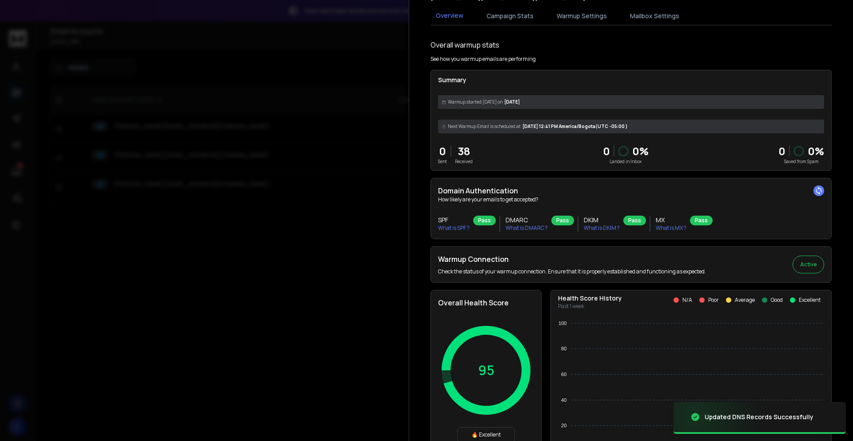
click at [490, 130] on div "Next Warmup Email is scheduled at [DATE] 12:41 PM [GEOGRAPHIC_DATA]/[GEOGRAPHIC…" at bounding box center [631, 127] width 386 height 14
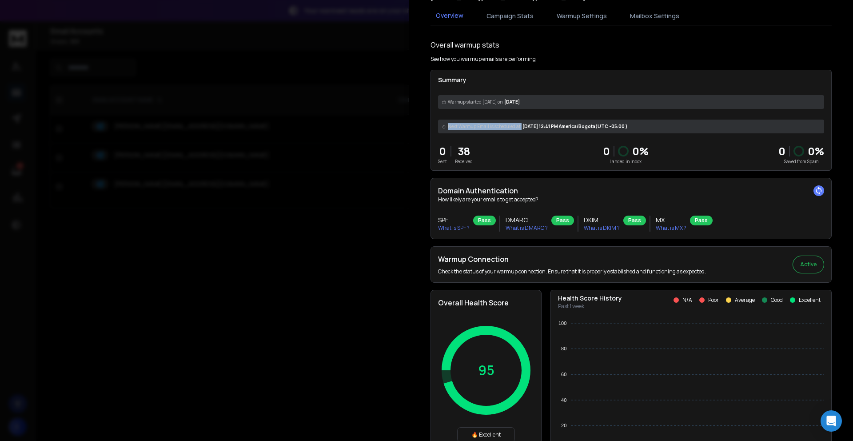
click at [490, 128] on span "Next Warmup Email is scheduled at" at bounding box center [484, 126] width 73 height 7
click at [501, 136] on div "Summary Warmup started [DATE] on [DATE] Next Warmup Email is scheduled at [DATE…" at bounding box center [631, 120] width 401 height 101
click at [530, 99] on div "Warmup started [DATE] on [DATE]" at bounding box center [631, 102] width 386 height 14
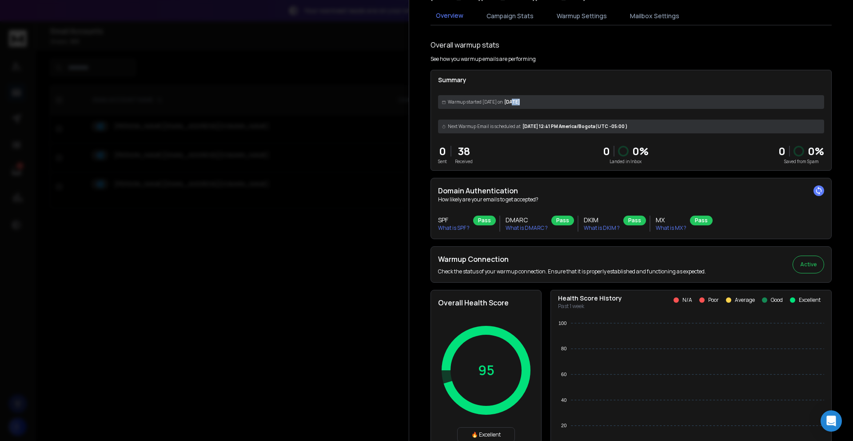
click at [530, 99] on div "Warmup started [DATE] on [DATE]" at bounding box center [631, 102] width 386 height 14
click at [536, 102] on div "Warmup started [DATE] on [DATE]" at bounding box center [631, 102] width 386 height 14
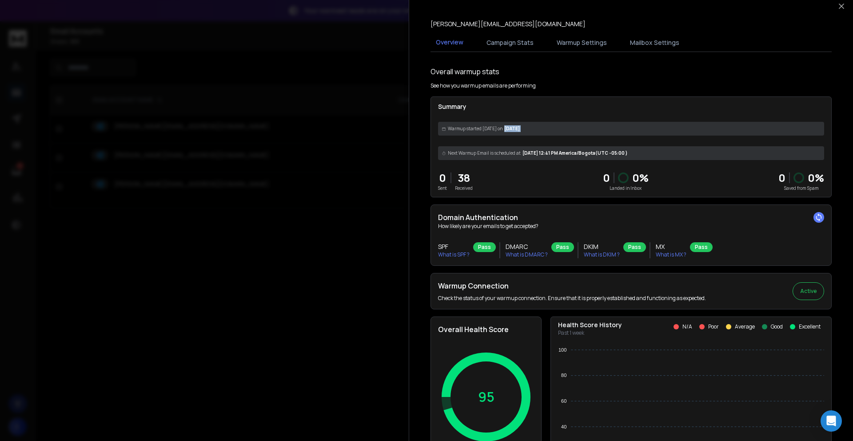
scroll to position [0, 0]
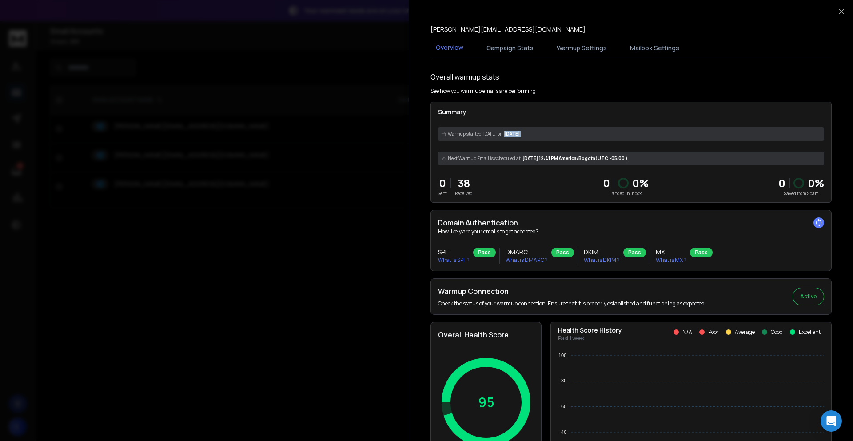
click at [530, 48] on button "Campaign Stats" at bounding box center [510, 48] width 58 height 20
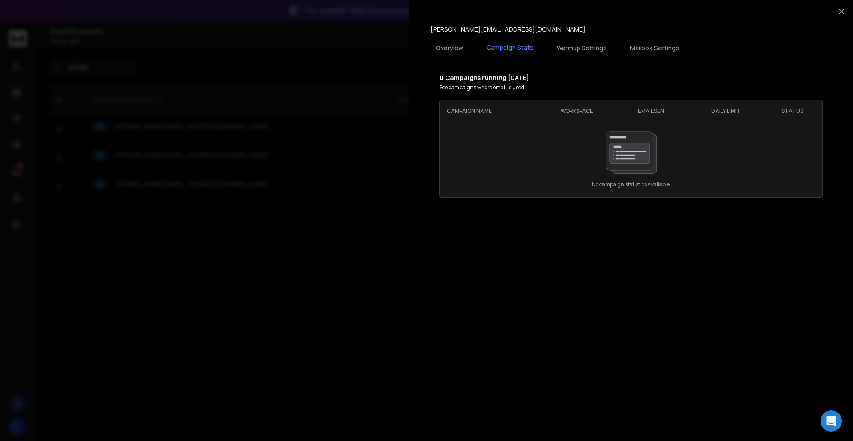
click at [570, 41] on button "Warmup Settings" at bounding box center [581, 48] width 61 height 20
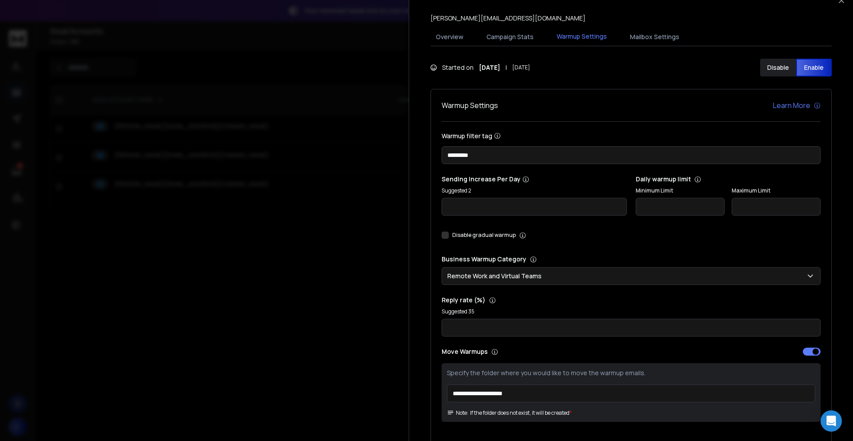
scroll to position [17, 0]
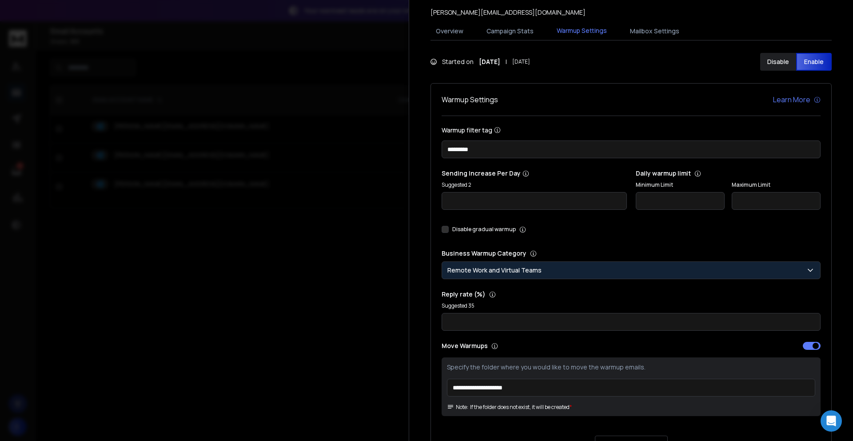
click at [561, 268] on div "Remote Work and Virtual Teams" at bounding box center [630, 270] width 367 height 9
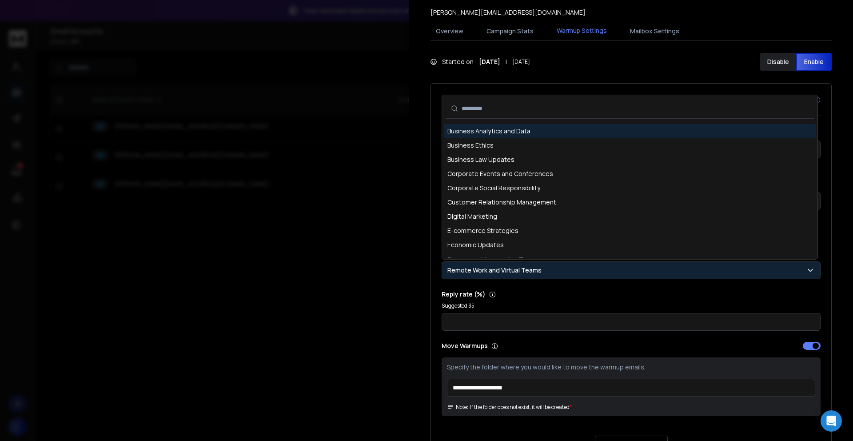
click at [561, 268] on div at bounding box center [426, 220] width 853 height 441
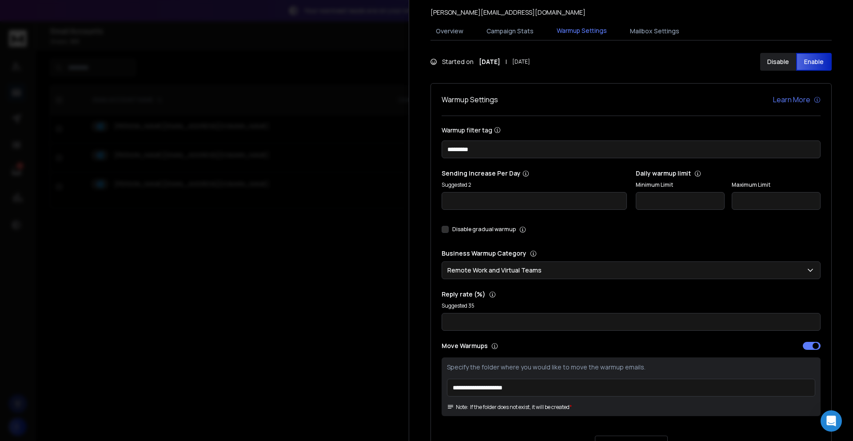
click at [597, 221] on div "Disable gradual warmup" at bounding box center [631, 229] width 379 height 18
click at [599, 221] on div "Disable gradual warmup" at bounding box center [631, 229] width 379 height 18
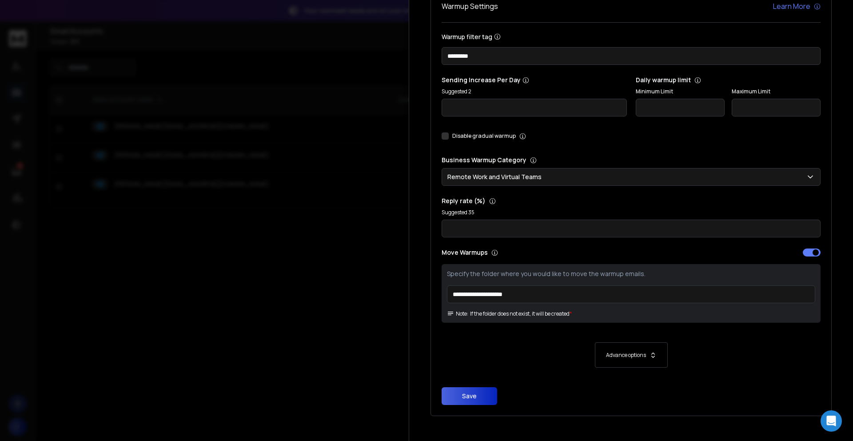
click at [650, 355] on icon "button" at bounding box center [653, 354] width 7 height 7
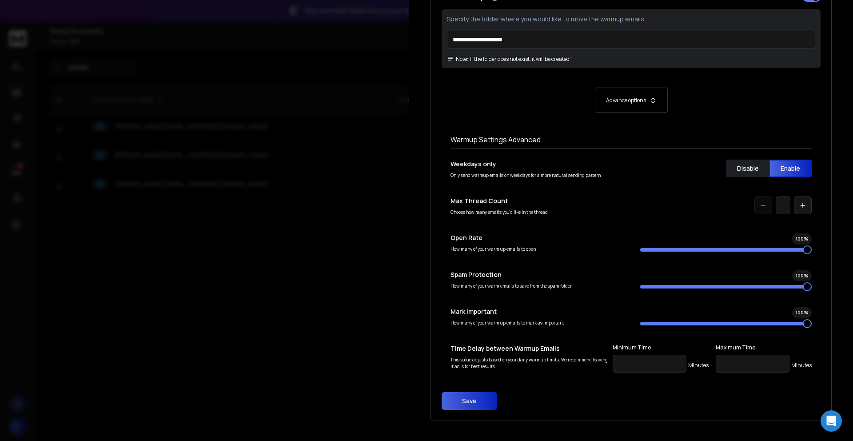
scroll to position [370, 0]
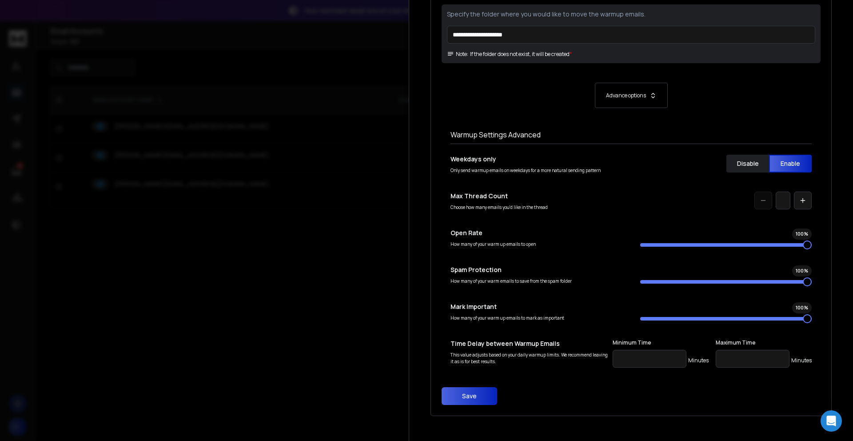
click at [568, 381] on form "**********" at bounding box center [631, 72] width 379 height 663
click at [503, 367] on div "Advance options Warmup Settings Advanced Weekdays only Only send warmup emails …" at bounding box center [631, 225] width 379 height 303
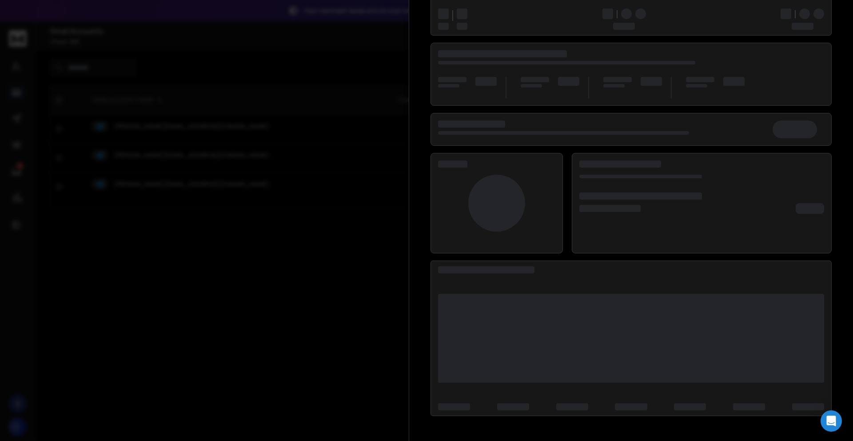
drag, startPoint x: 377, startPoint y: 345, endPoint x: 381, endPoint y: 348, distance: 5.0
click at [377, 345] on div at bounding box center [426, 220] width 853 height 441
